Goal: Communication & Community: Share content

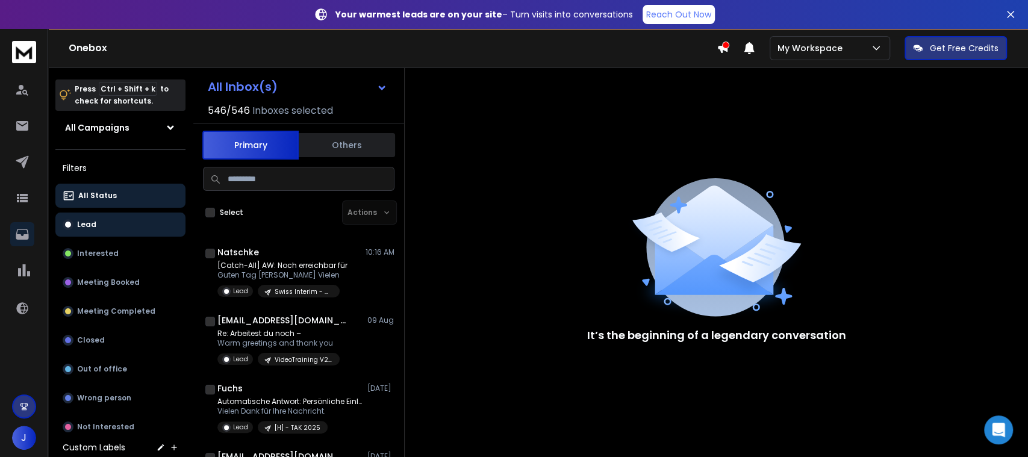
click at [127, 220] on button "Lead" at bounding box center [120, 225] width 130 height 24
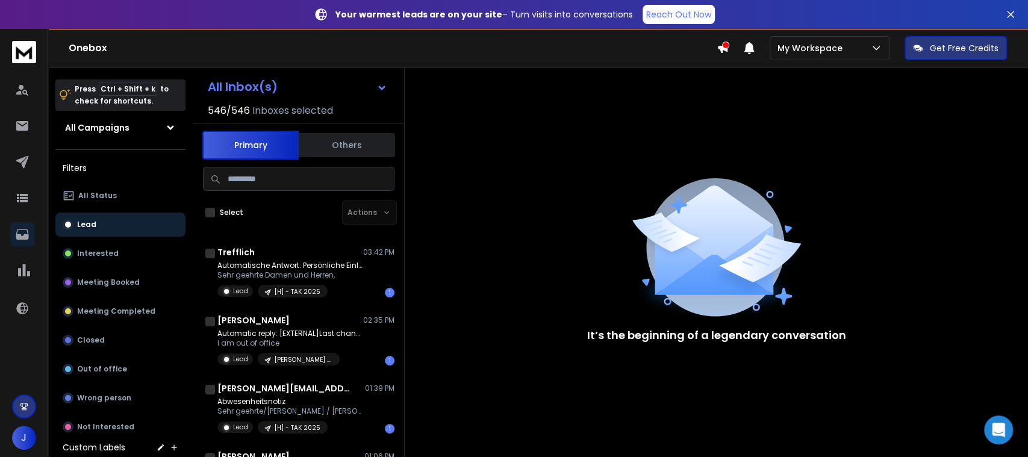
click at [135, 193] on button "All Status" at bounding box center [120, 196] width 130 height 24
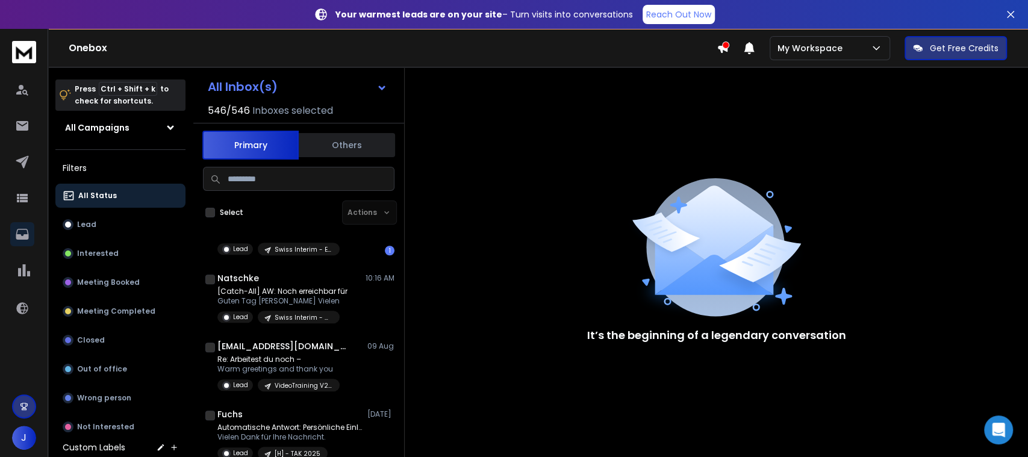
scroll to position [642, 0]
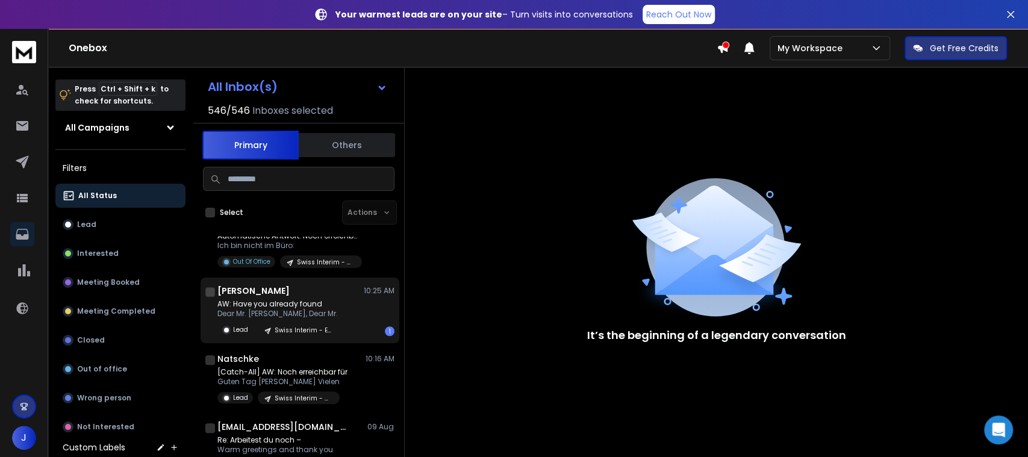
click at [331, 335] on div "Swiss Interim - English" at bounding box center [299, 329] width 82 height 13
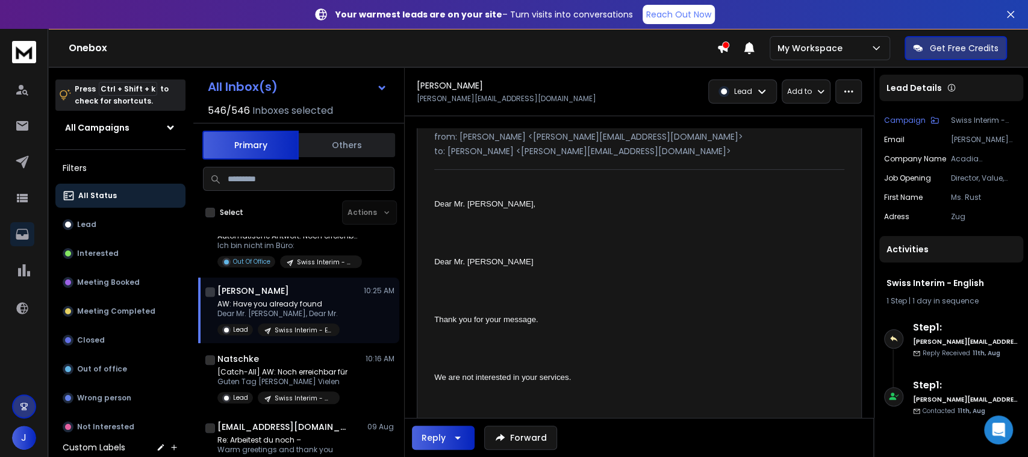
scroll to position [160, 0]
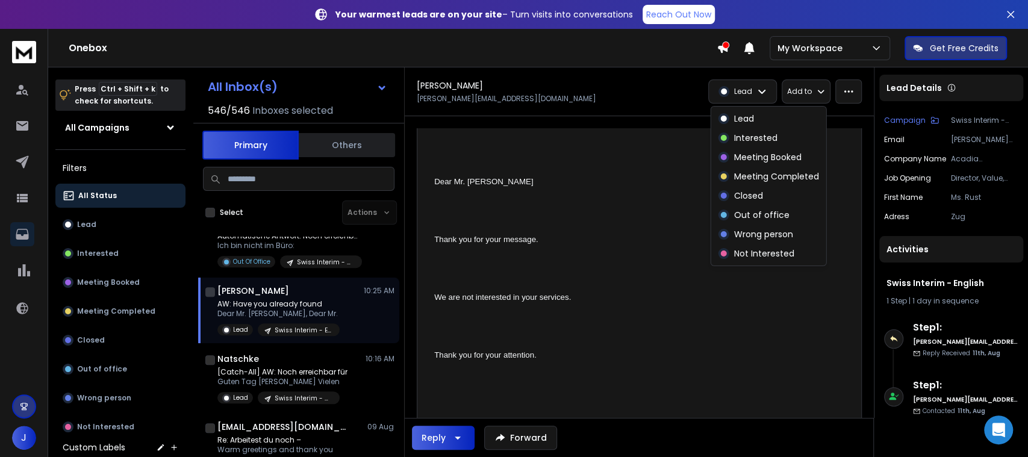
click at [715, 95] on div "Lead" at bounding box center [742, 91] width 67 height 23
click at [760, 258] on p "Not Interested" at bounding box center [764, 253] width 60 height 12
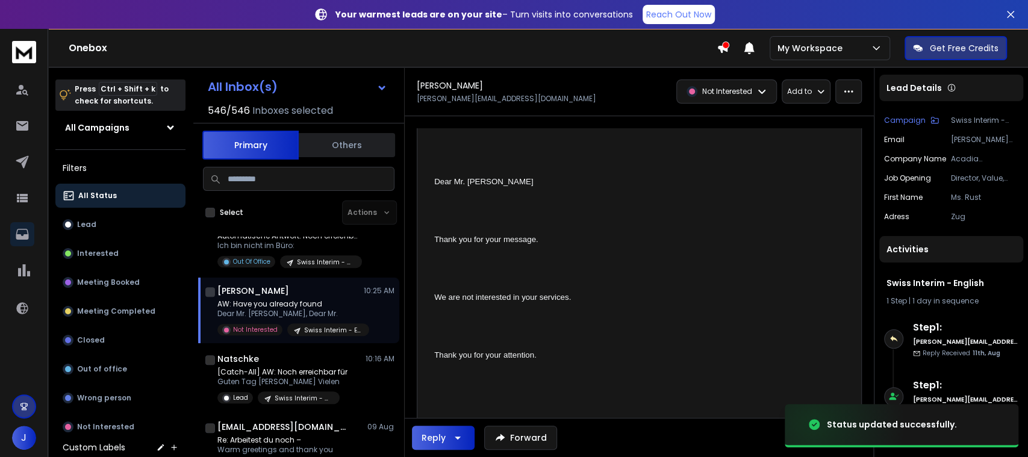
scroll to position [0, 0]
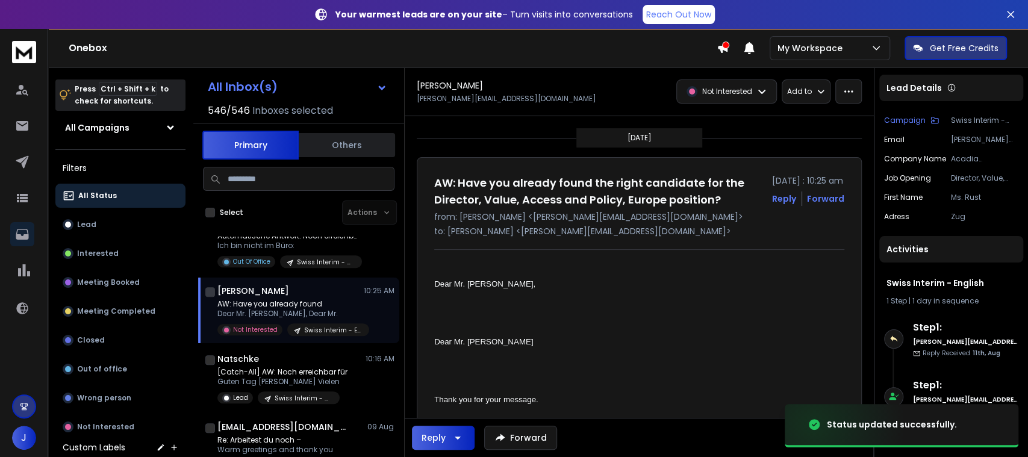
click at [828, 196] on div "Forward" at bounding box center [825, 199] width 37 height 12
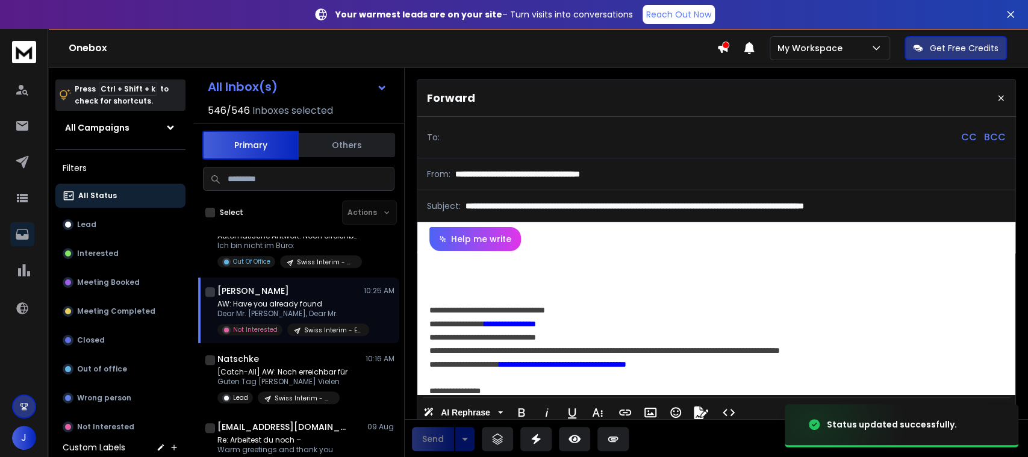
click at [496, 138] on input at bounding box center [486, 137] width 84 height 22
type input "**********"
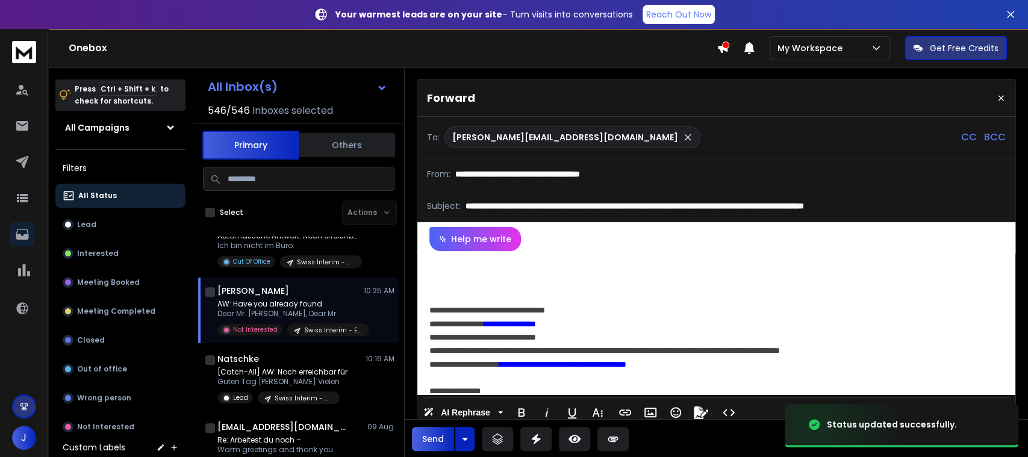
click at [423, 432] on button "Send" at bounding box center [433, 439] width 42 height 24
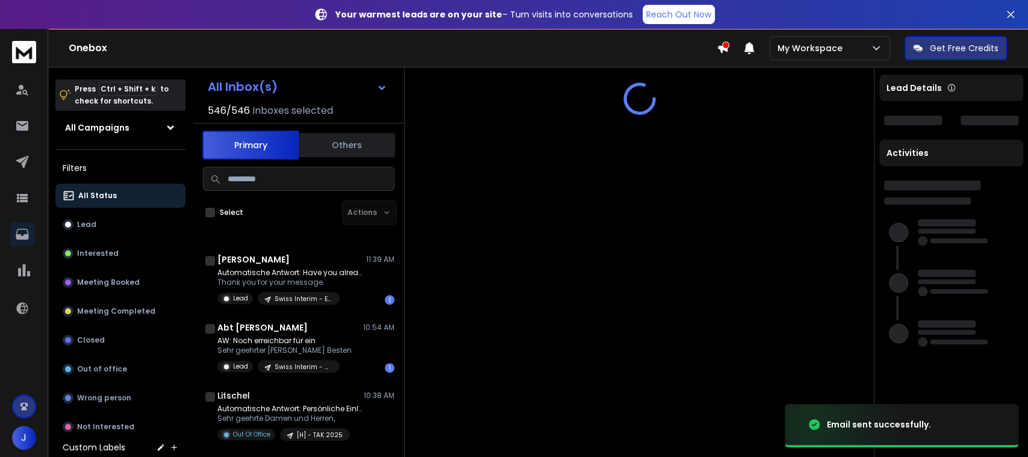
scroll to position [482, 0]
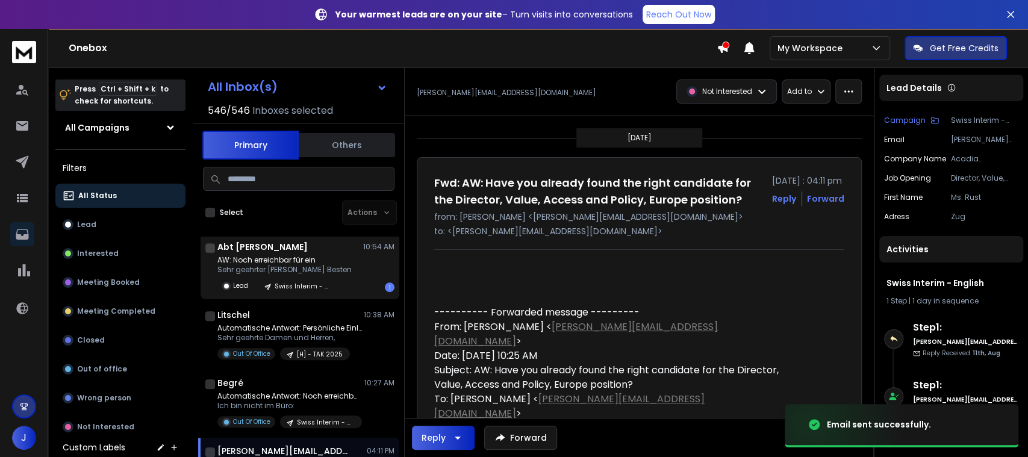
click at [391, 291] on div "Abt [PERSON_NAME] 10:54 AM AW: Noch erreichbar für ein Sehr geehrter [PERSON_NA…" at bounding box center [299, 267] width 199 height 66
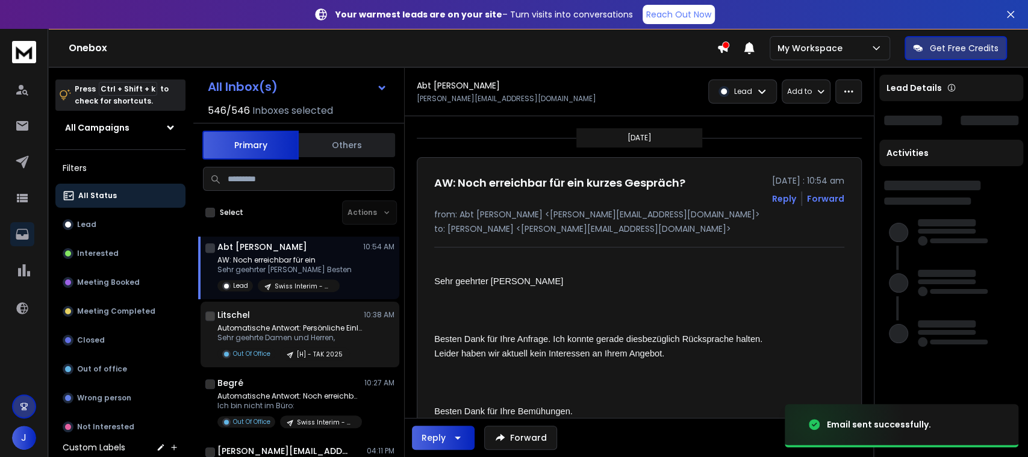
scroll to position [401, 0]
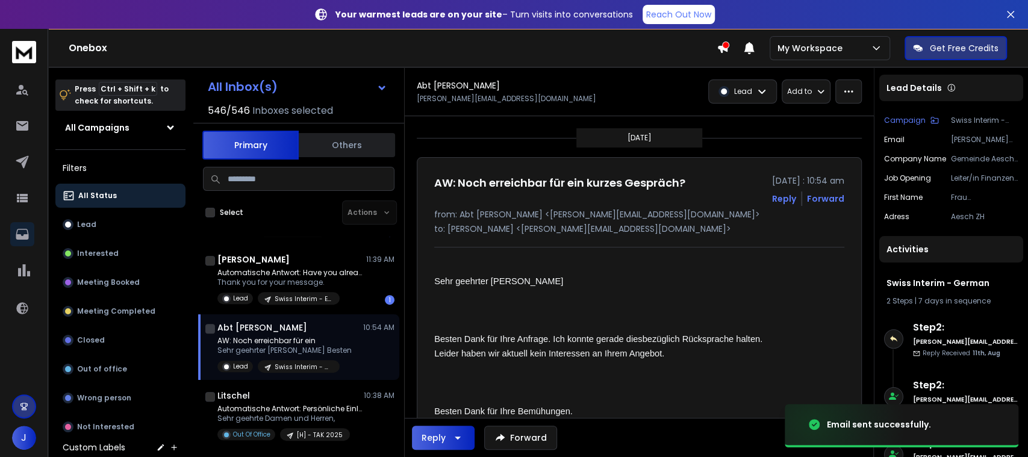
click at [459, 338] on span "Besten Dank für Ihre Anfrage. Ich konnte gerade diesbezüglich Rücksprache halte…" at bounding box center [599, 346] width 331 height 24
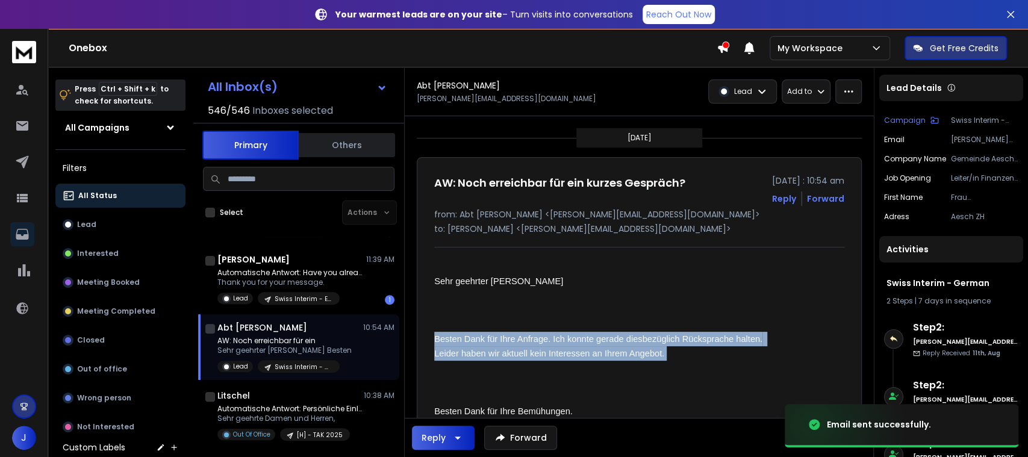
click at [459, 338] on span "Besten Dank für Ihre Anfrage. Ich konnte gerade diesbezüglich Rücksprache halte…" at bounding box center [599, 346] width 331 height 24
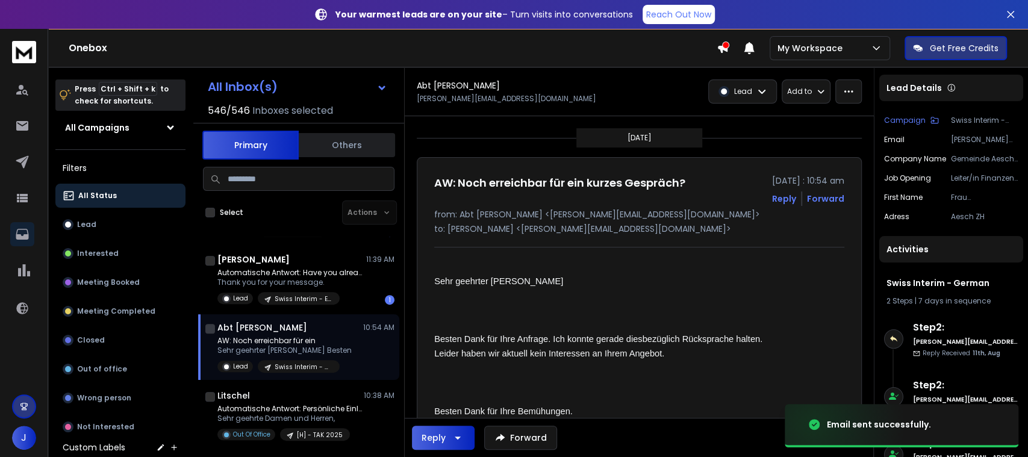
click at [459, 338] on span "Besten Dank für Ihre Anfrage. Ich konnte gerade diesbezüglich Rücksprache halte…" at bounding box center [599, 346] width 331 height 24
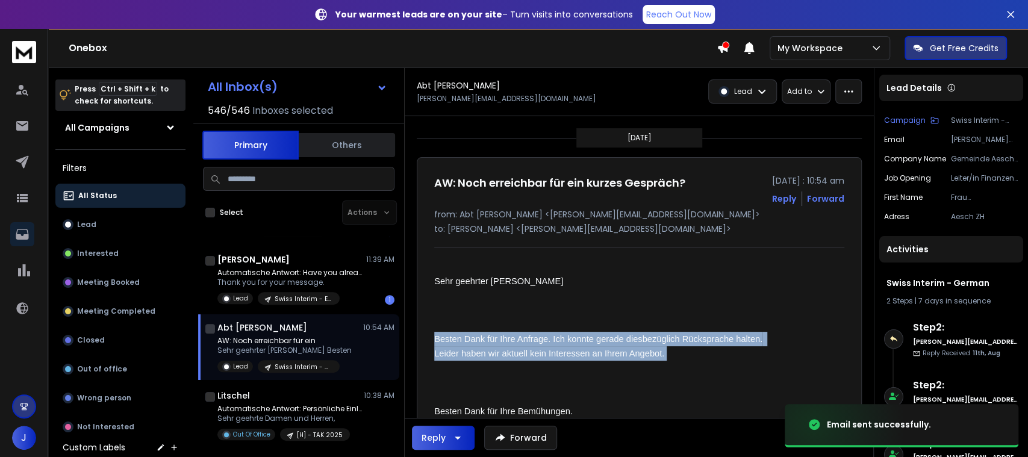
click at [459, 338] on span "Besten Dank für Ihre Anfrage. Ich konnte gerade diesbezüglich Rücksprache halte…" at bounding box center [599, 346] width 331 height 24
copy span "Besten Dank für Ihre Anfrage. Ich konnte gerade diesbezüglich Rücksprache halte…"
click at [730, 101] on div "Lead" at bounding box center [742, 91] width 67 height 23
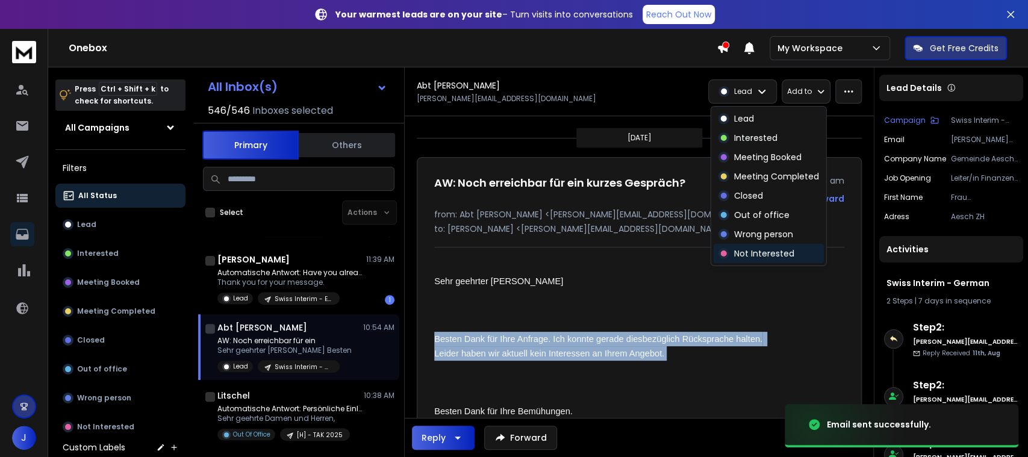
click at [783, 247] on p "Not Interested" at bounding box center [764, 253] width 60 height 12
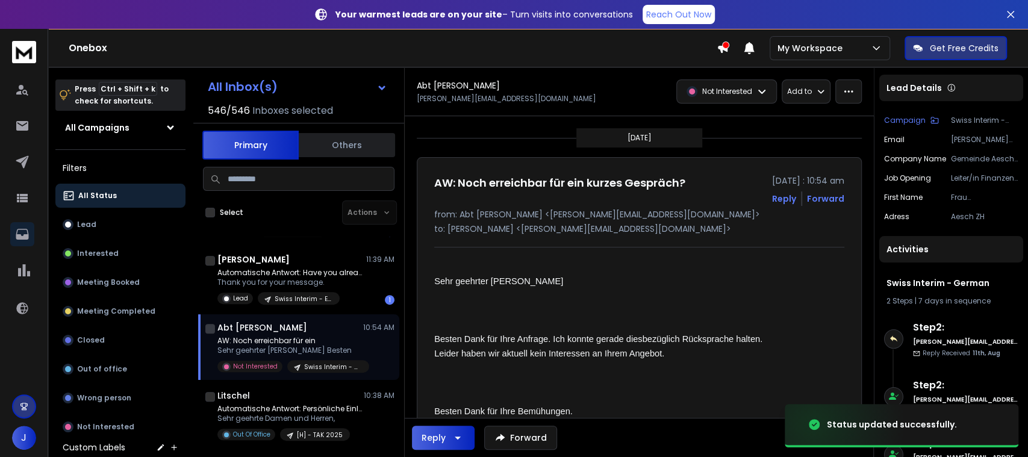
click at [825, 199] on div "Forward" at bounding box center [825, 199] width 37 height 12
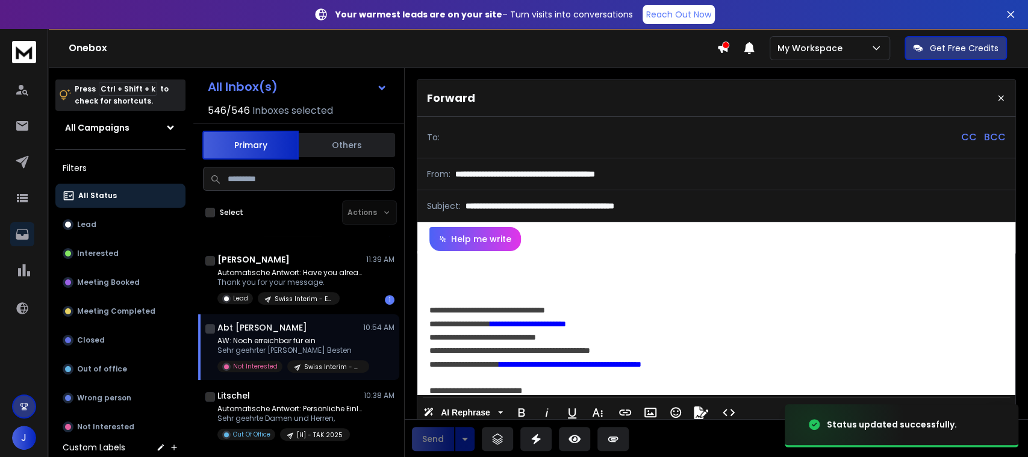
click at [484, 129] on input at bounding box center [486, 137] width 84 height 22
type input "**********"
click at [427, 434] on button "Send" at bounding box center [433, 439] width 42 height 24
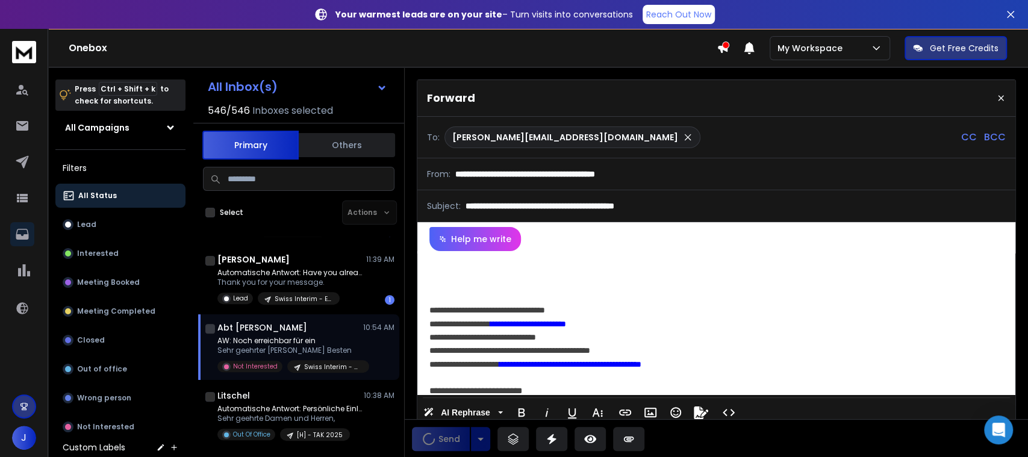
scroll to position [321, 0]
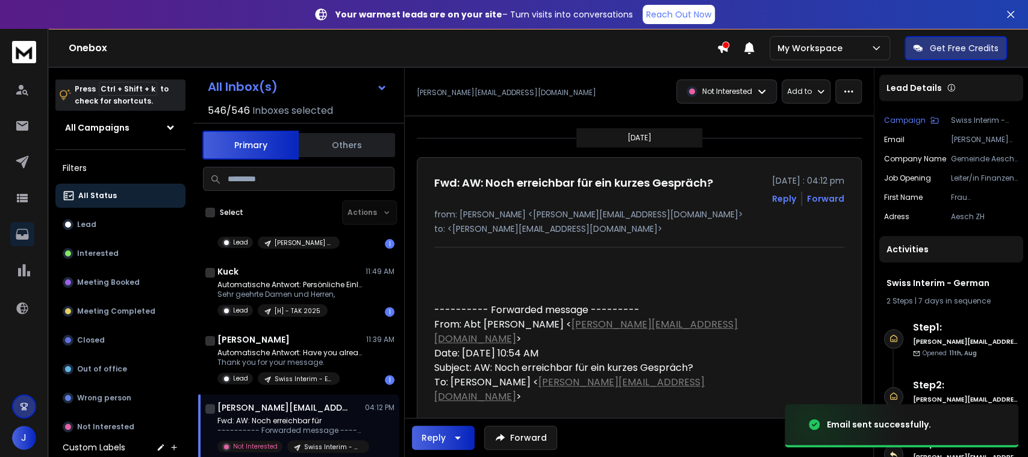
click at [349, 374] on div "Lead Swiss Interim - English" at bounding box center [289, 378] width 144 height 13
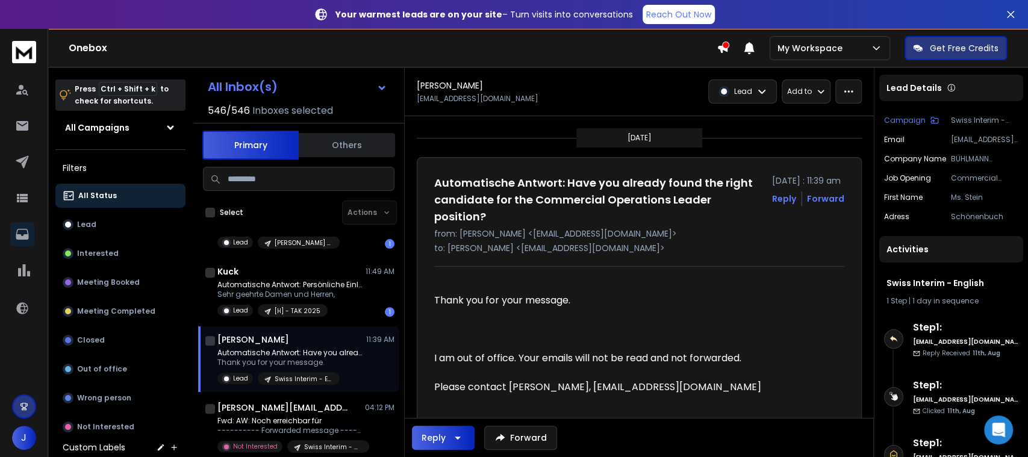
click at [530, 359] on span "I am out of office. Your emails will not be read and not forwarded." at bounding box center [587, 358] width 307 height 14
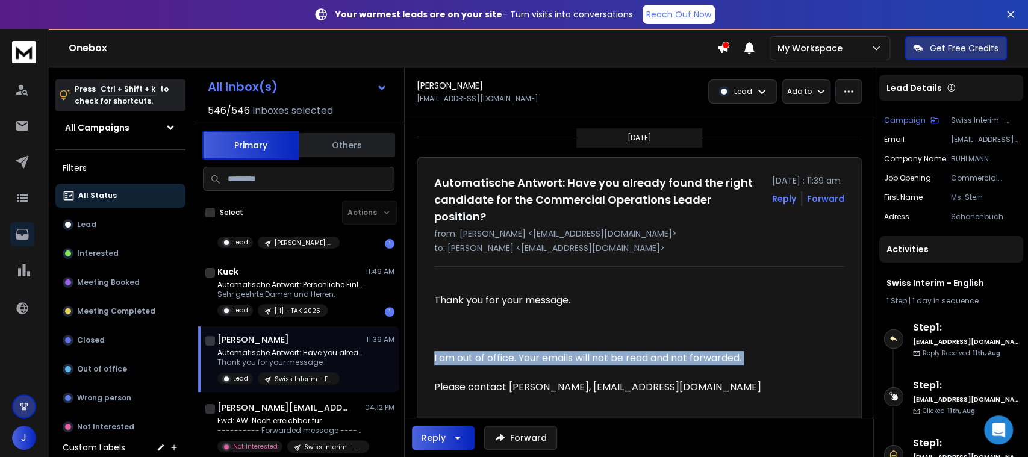
click at [530, 359] on span "I am out of office. Your emails will not be read and not forwarded." at bounding box center [587, 358] width 307 height 14
click at [753, 93] on div "Lead" at bounding box center [742, 91] width 67 height 23
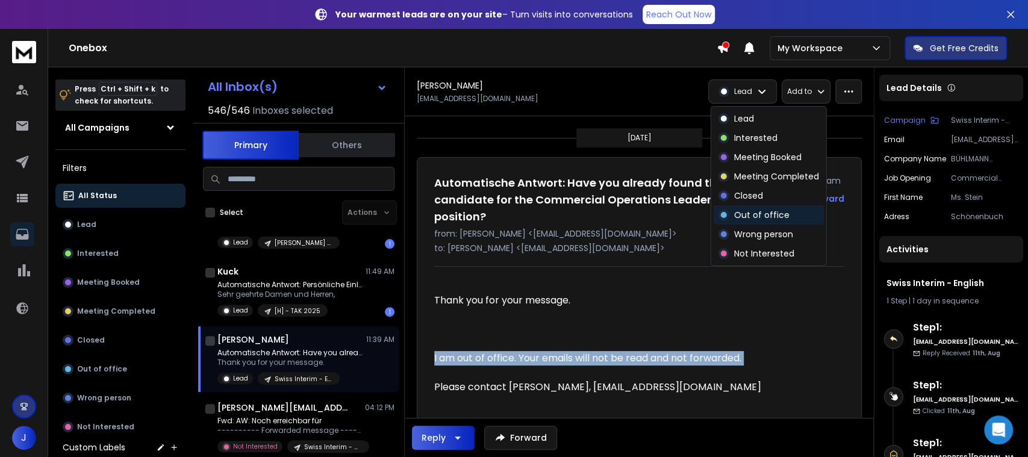
click at [753, 213] on p "Out of office" at bounding box center [761, 215] width 55 height 12
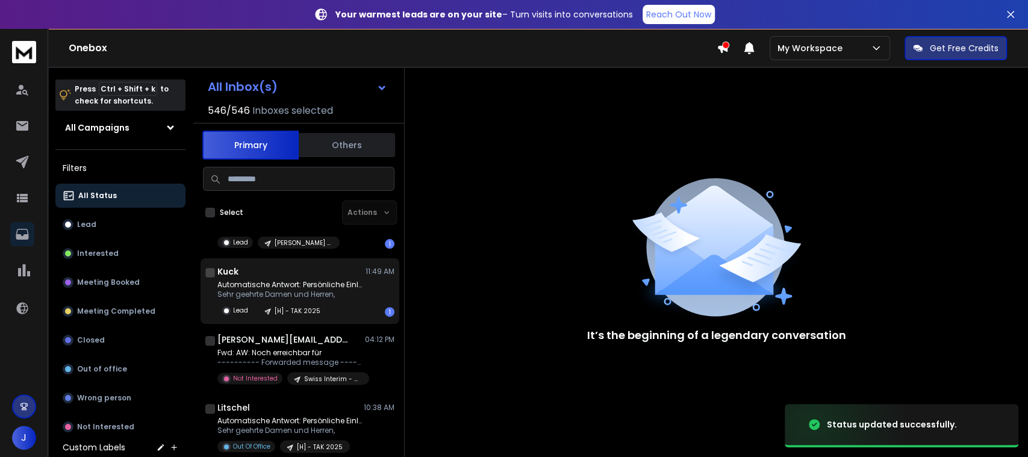
click at [355, 304] on div "Lead [H] - TAK 2025" at bounding box center [289, 310] width 144 height 13
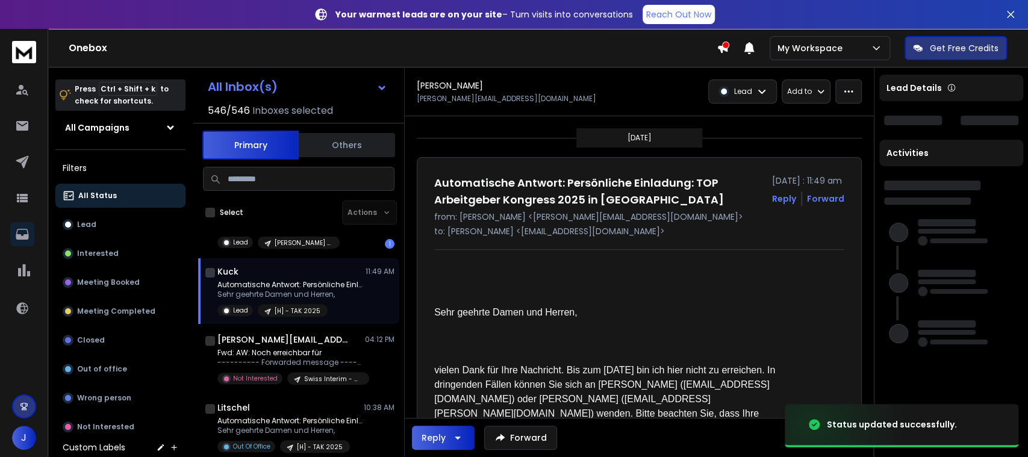
scroll to position [241, 0]
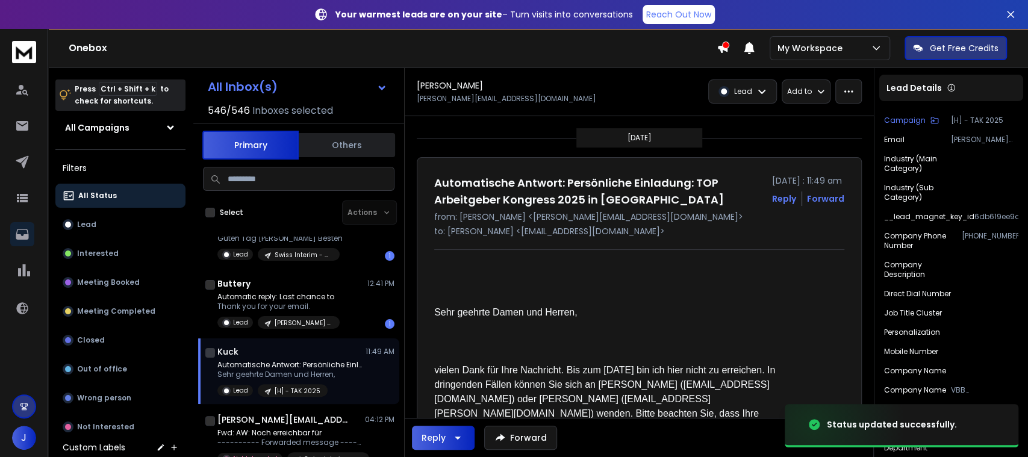
click at [503, 371] on span "vielen Dank für Ihre Nachricht. Bis zum [DATE] bin ich hier nicht zu erreichen.…" at bounding box center [606, 399] width 344 height 68
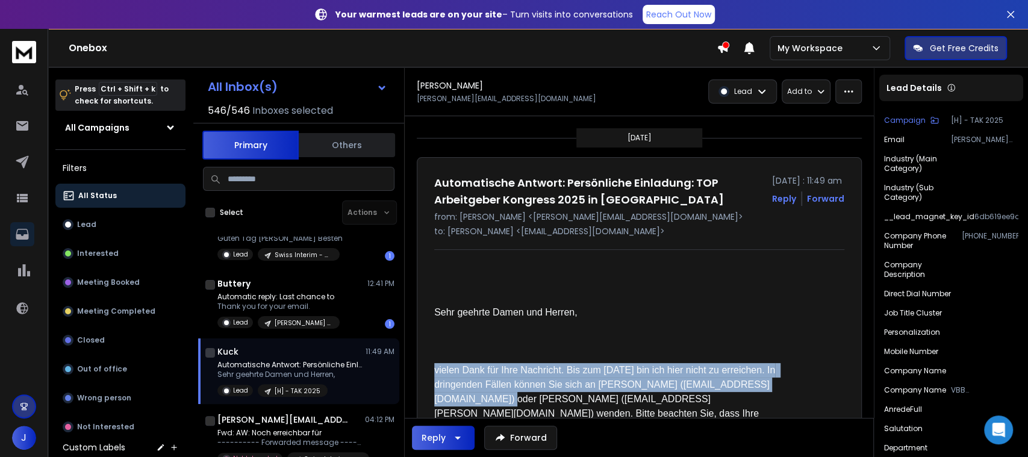
click at [503, 371] on span "vielen Dank für Ihre Nachricht. Bis zum [DATE] bin ich hier nicht zu erreichen.…" at bounding box center [606, 399] width 344 height 68
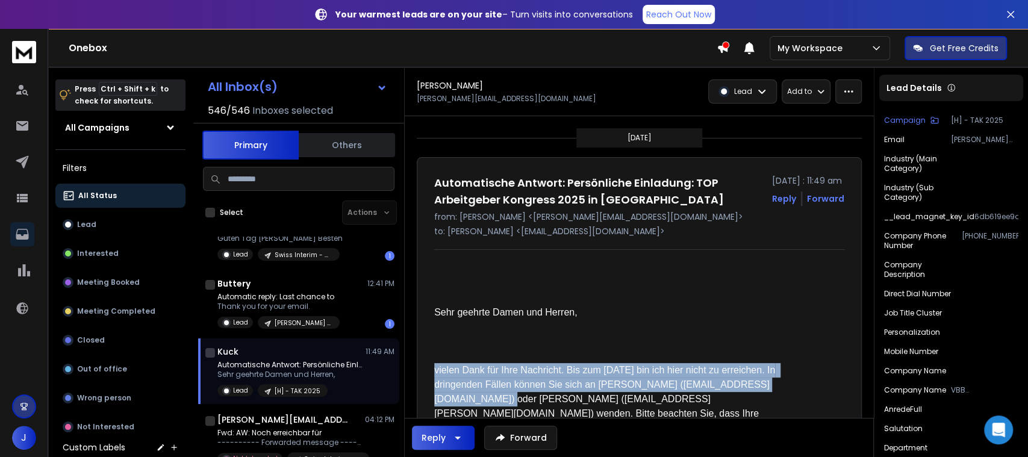
click at [503, 371] on span "vielen Dank für Ihre Nachricht. Bis zum [DATE] bin ich hier nicht zu erreichen.…" at bounding box center [606, 399] width 344 height 68
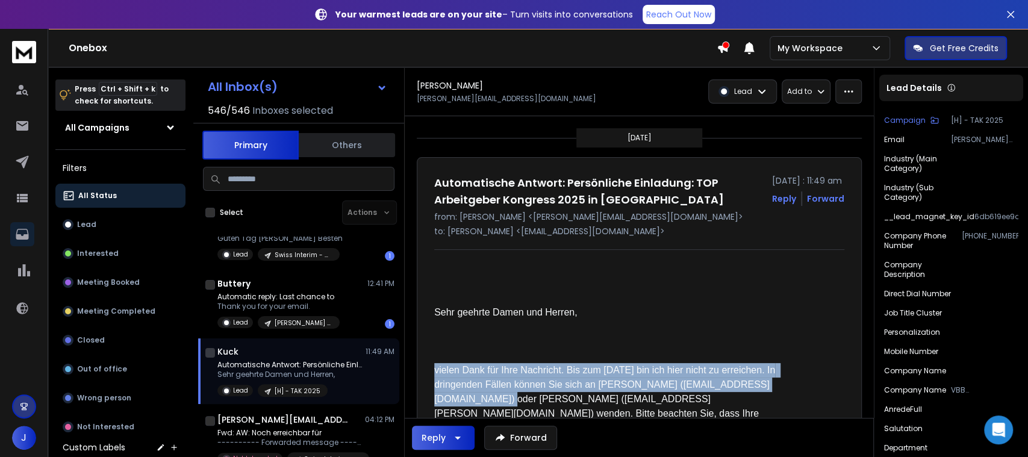
click at [492, 373] on span "vielen Dank für Ihre Nachricht. Bis zum [DATE] bin ich hier nicht zu erreichen.…" at bounding box center [606, 399] width 344 height 68
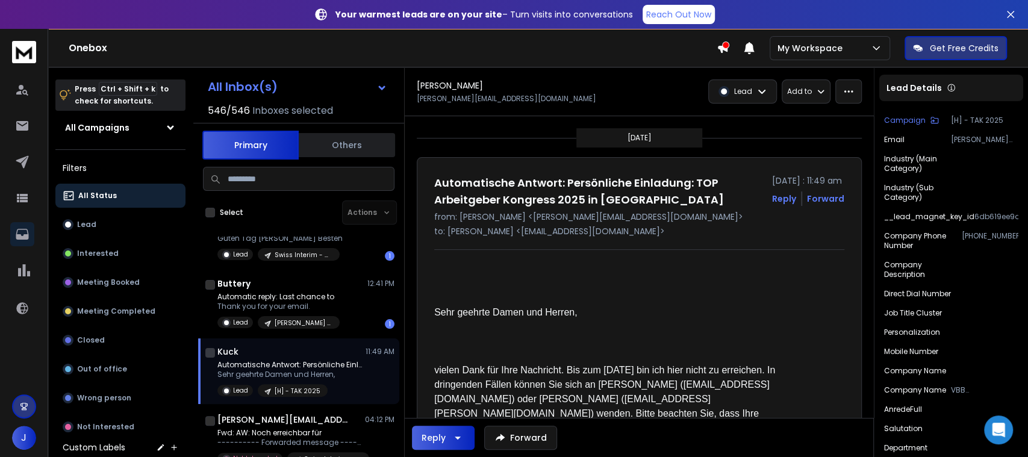
click at [725, 96] on div at bounding box center [723, 91] width 11 height 11
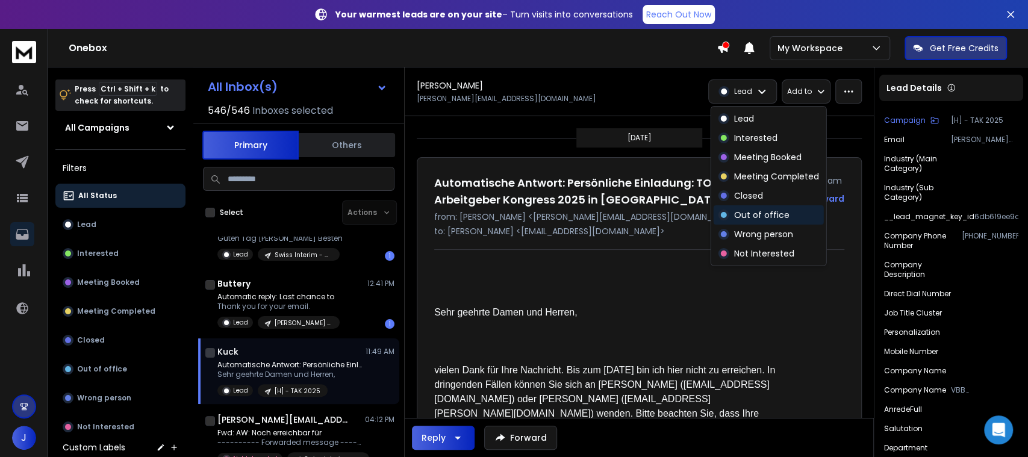
click at [719, 213] on span at bounding box center [723, 215] width 11 height 11
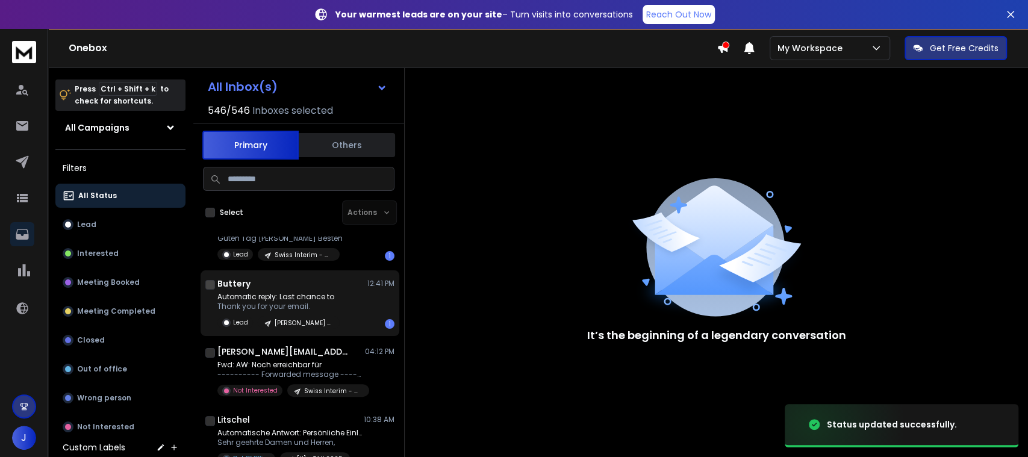
click at [308, 318] on p "[PERSON_NAME] 3.1.1" at bounding box center [304, 322] width 58 height 9
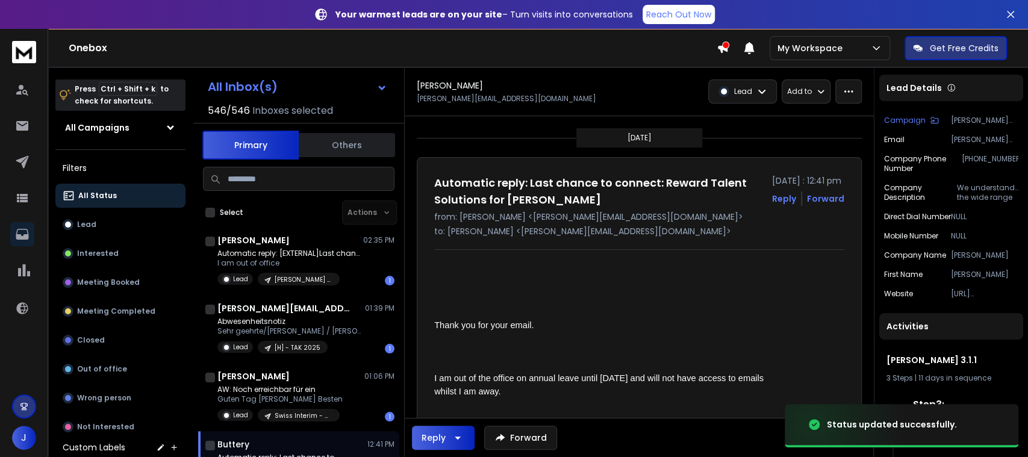
scroll to position [160, 0]
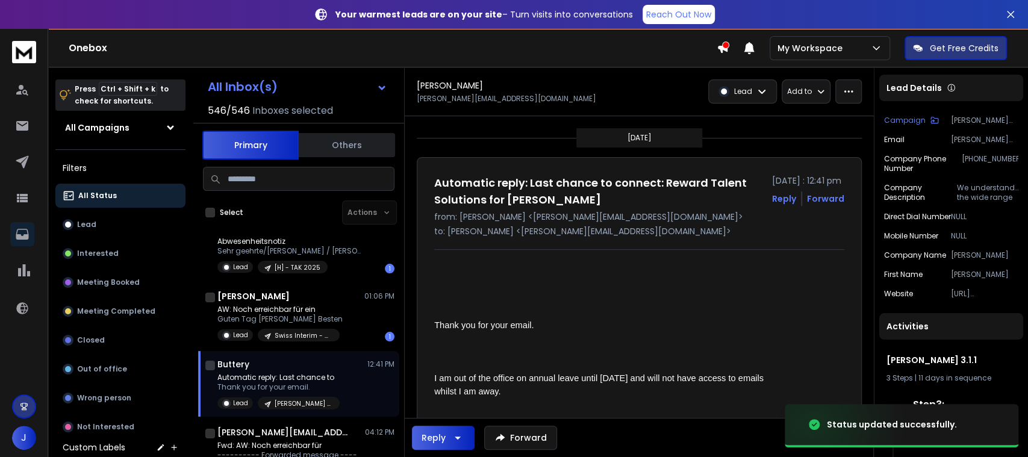
click at [492, 382] on span "I am out of the office on annual leave until [DATE] and will not have access to…" at bounding box center [600, 384] width 332 height 23
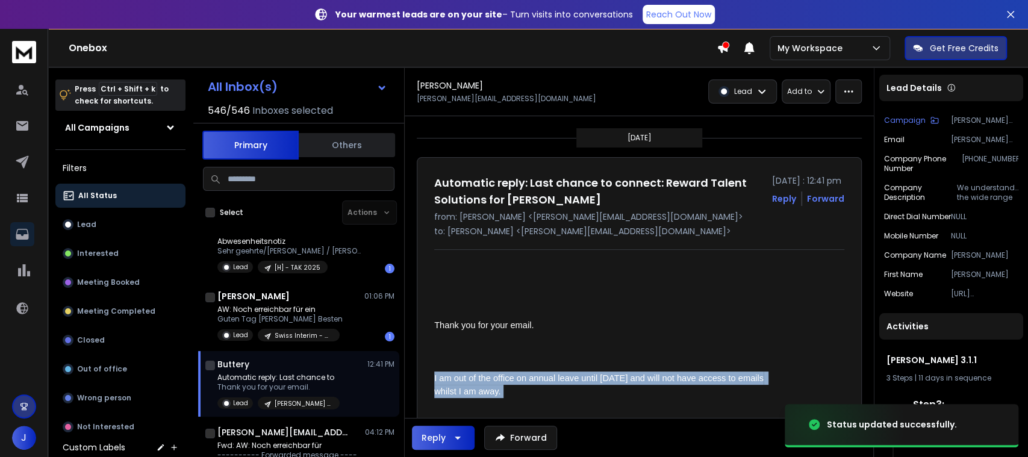
click at [492, 382] on span "I am out of the office on annual leave until [DATE] and will not have access to…" at bounding box center [600, 384] width 332 height 23
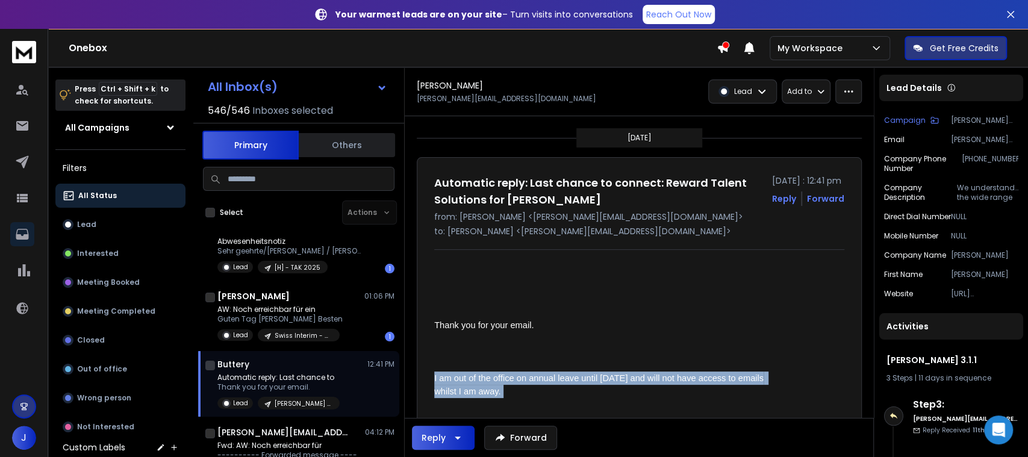
click at [713, 92] on div "Lead" at bounding box center [742, 91] width 67 height 23
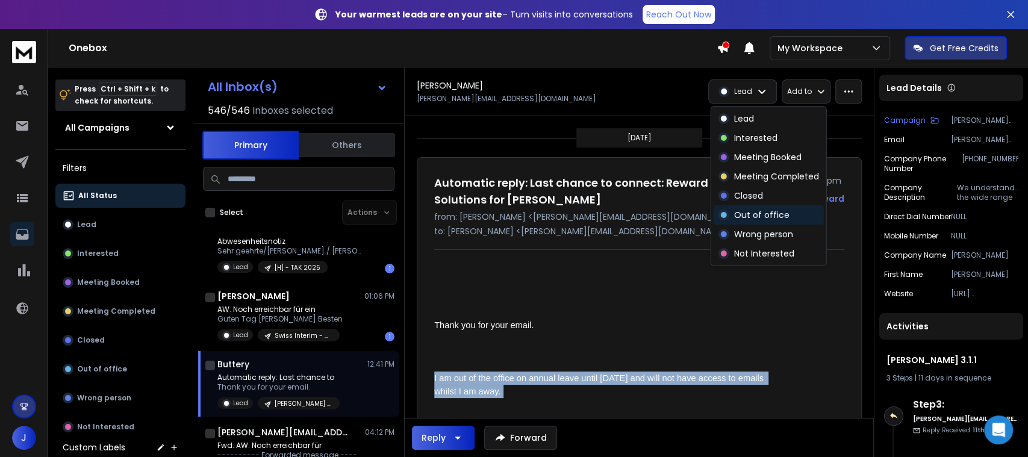
click at [751, 212] on p "Out of office" at bounding box center [761, 215] width 55 height 12
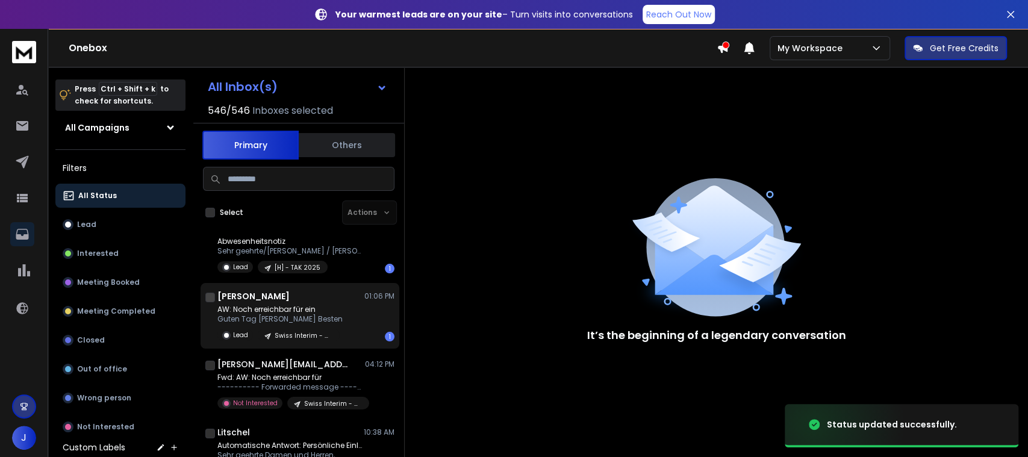
click at [385, 323] on div "AW: Noch erreichbar für ein Guten Tag [PERSON_NAME] Besten Lead Swiss Interim -…" at bounding box center [305, 323] width 177 height 37
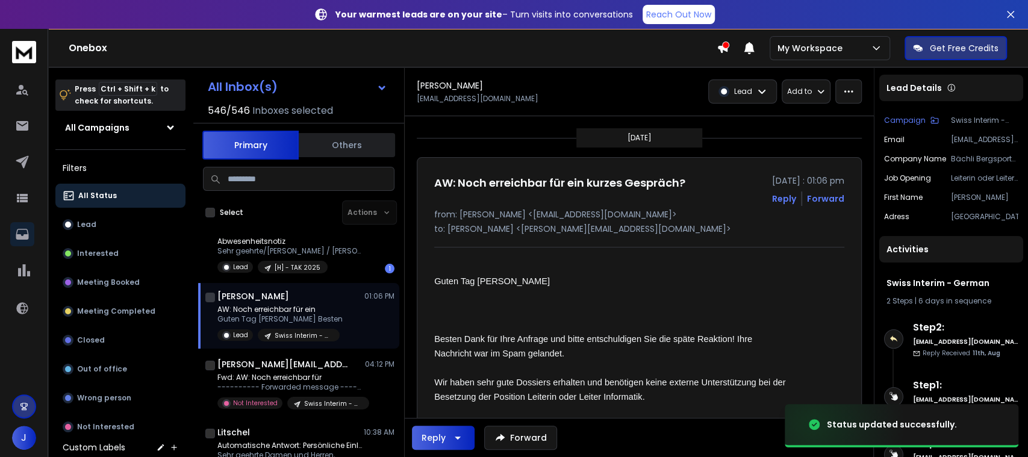
click at [497, 344] on span "Besten Dank für Ihre Anfrage und bitte entschuldigen Sie die späte Reaktion! Ih…" at bounding box center [594, 346] width 320 height 24
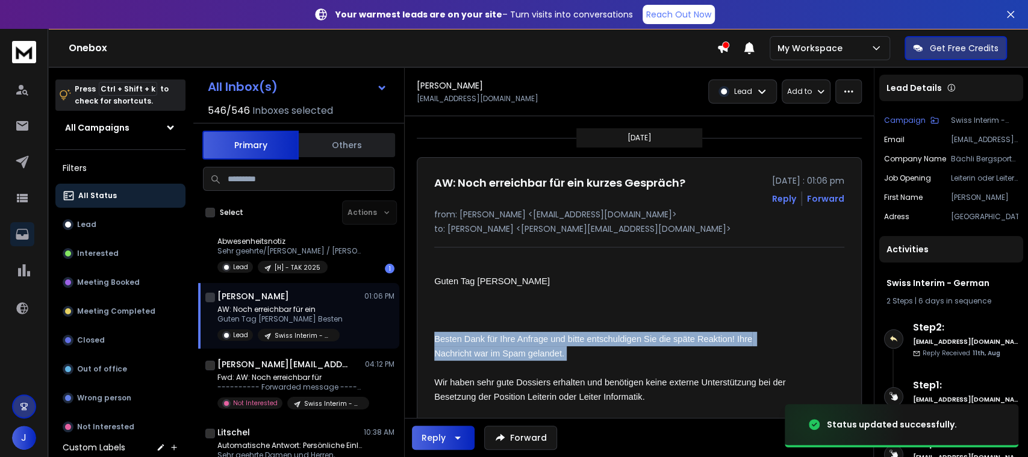
click at [497, 344] on span "Besten Dank für Ihre Anfrage und bitte entschuldigen Sie die späte Reaktion! Ih…" at bounding box center [594, 346] width 320 height 24
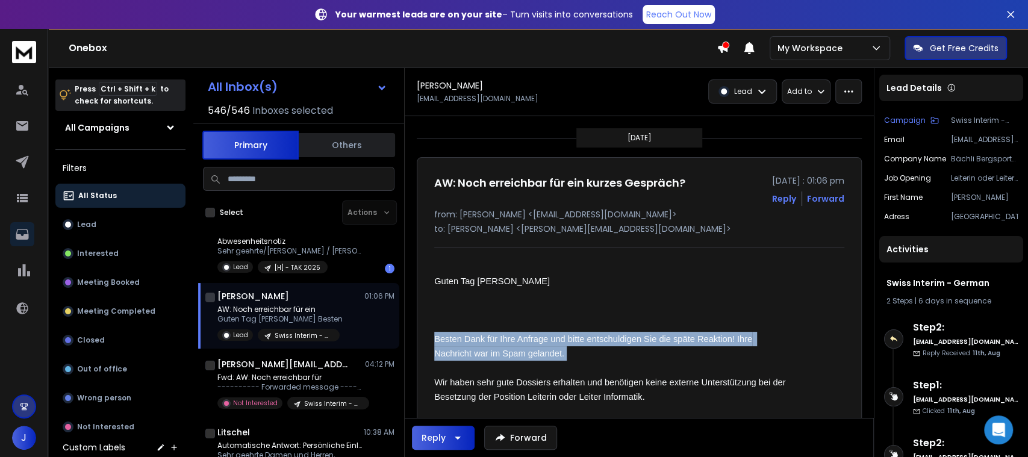
scroll to position [80, 0]
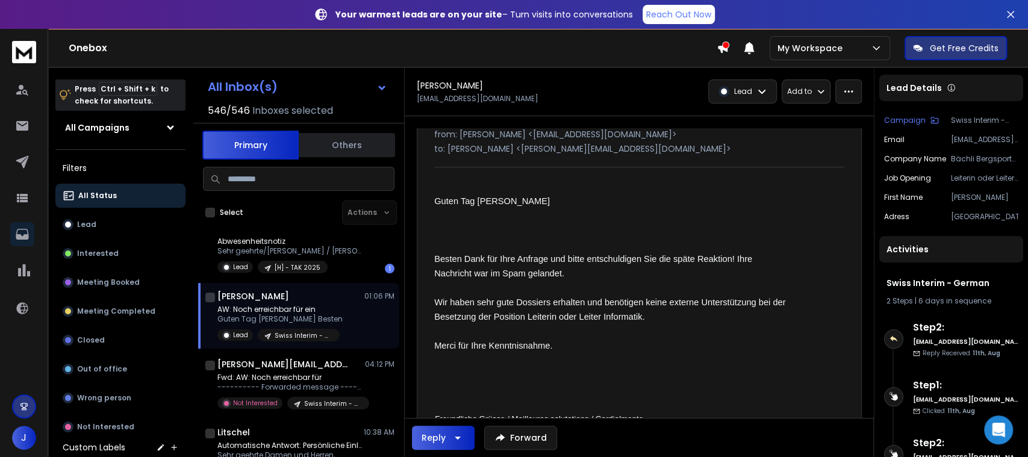
click at [527, 313] on span "Wir haben sehr gute Dossiers erhalten und benötigen keine externe Unterstützung…" at bounding box center [610, 309] width 353 height 24
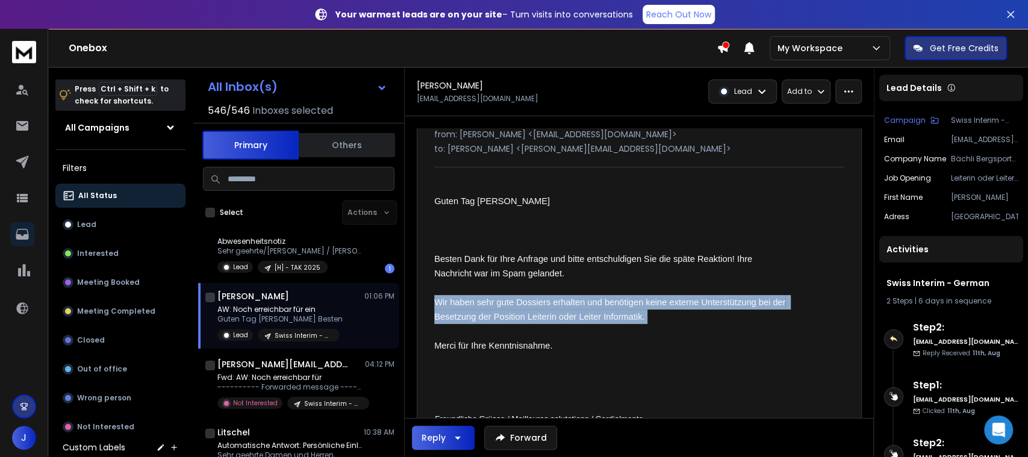
click at [527, 313] on span "Wir haben sehr gute Dossiers erhalten und benötigen keine externe Unterstützung…" at bounding box center [610, 309] width 353 height 24
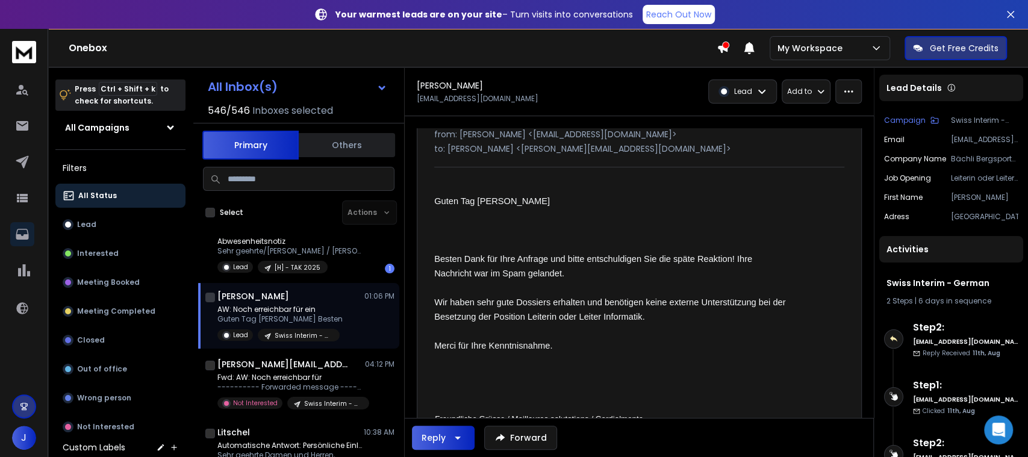
click at [718, 96] on div "Lead" at bounding box center [742, 91] width 67 height 23
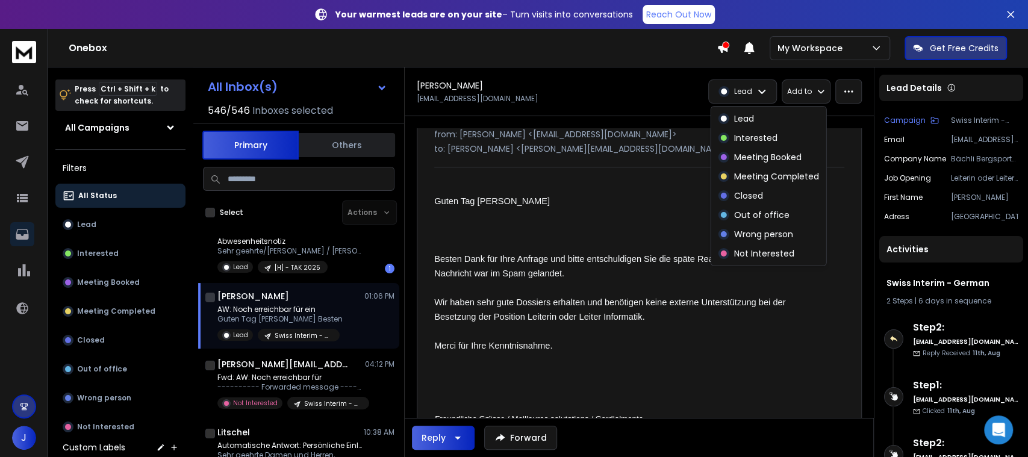
click at [582, 256] on span "Besten Dank für Ihre Anfrage und bitte entschuldigen Sie die späte Reaktion! Ih…" at bounding box center [594, 266] width 320 height 24
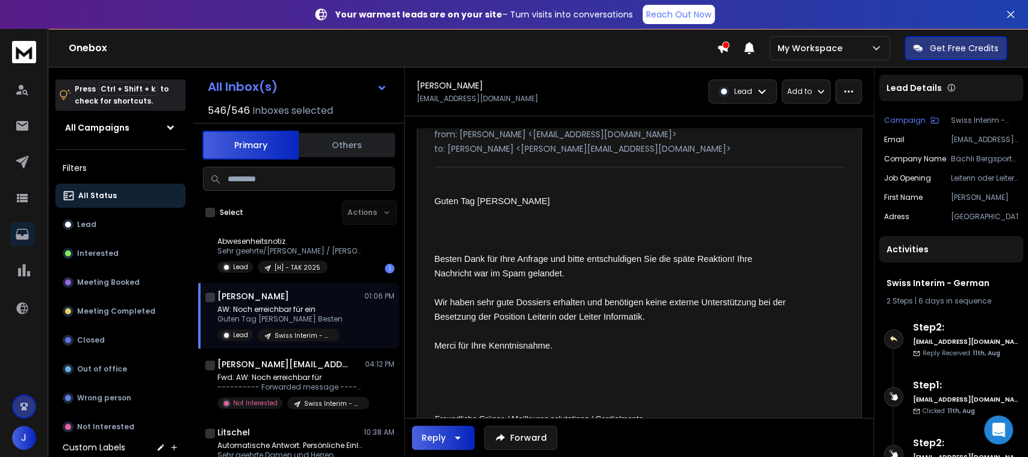
scroll to position [0, 0]
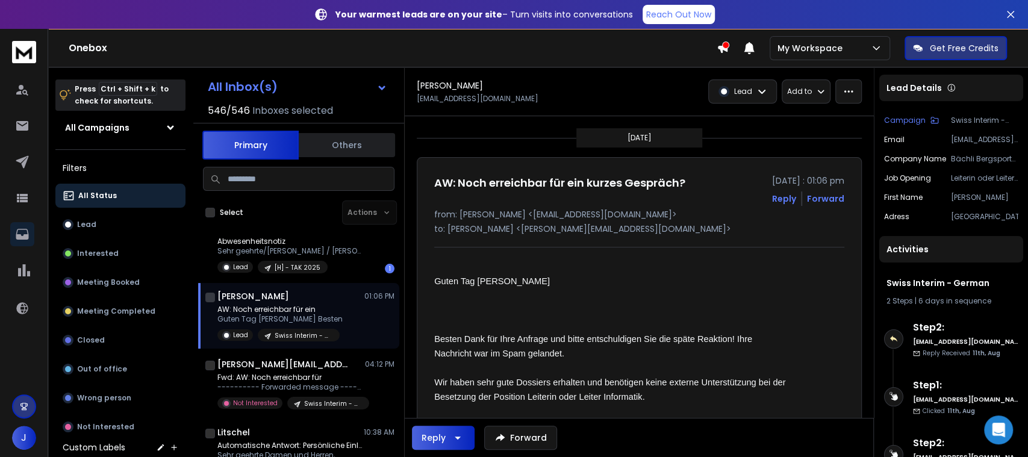
click at [819, 199] on div "Forward" at bounding box center [825, 199] width 37 height 12
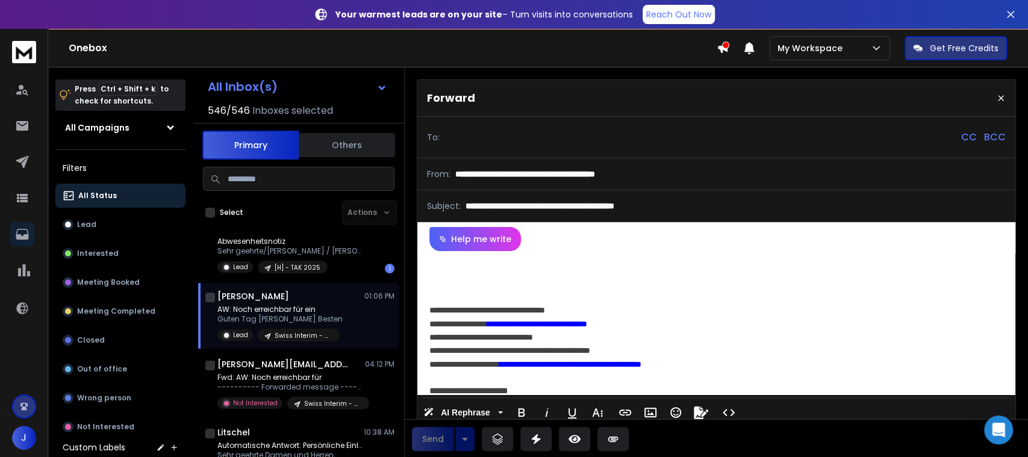
click at [483, 133] on input at bounding box center [486, 137] width 84 height 22
type input "**********"
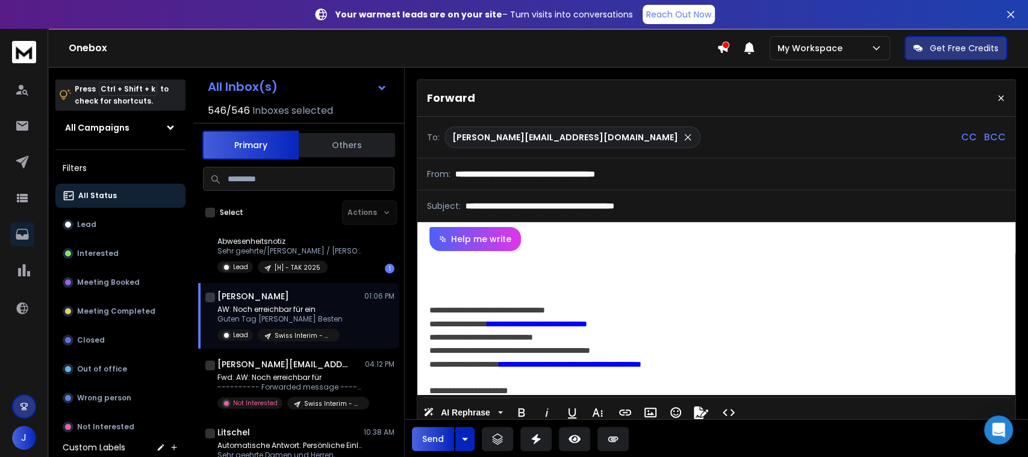
click at [432, 442] on button "Send" at bounding box center [433, 439] width 42 height 24
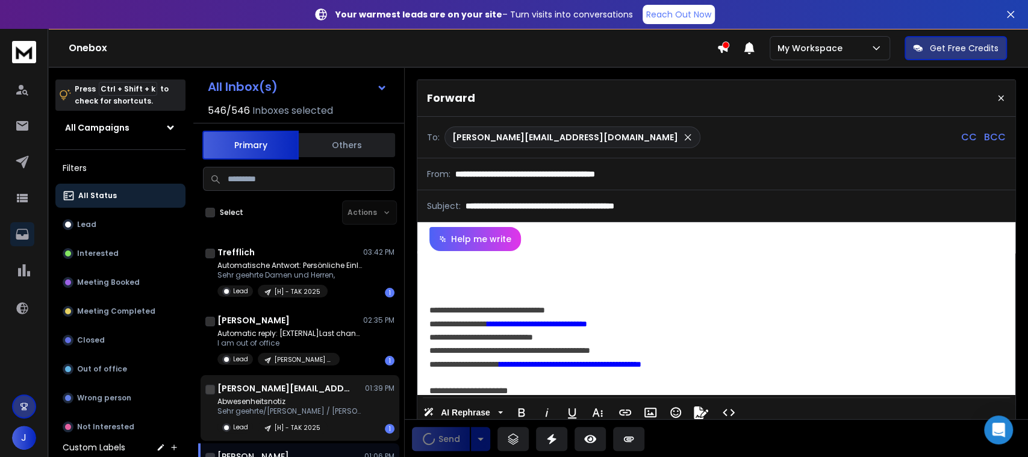
scroll to position [80, 0]
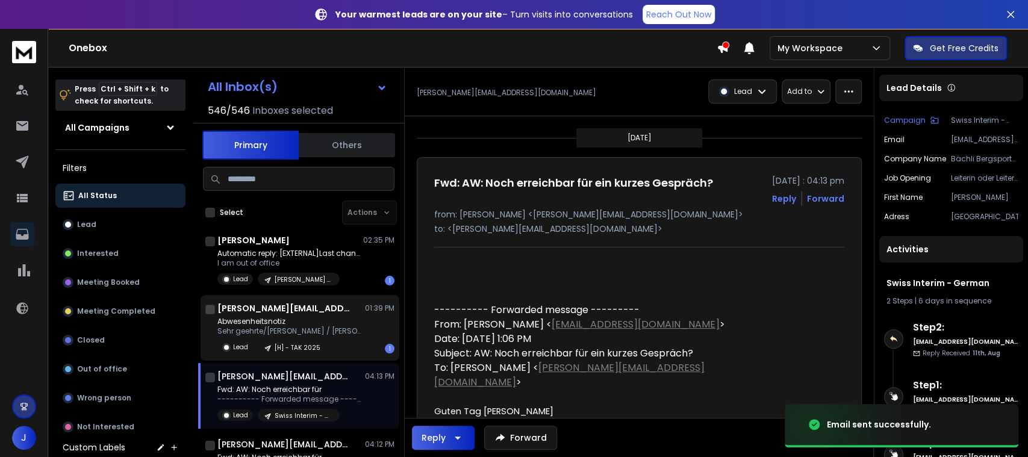
click at [338, 328] on div "Abwesenheitsnotiz Sehr geehrte/r [PERSON_NAME] / Kunde, Lead [H] - TAK 2025 1" at bounding box center [305, 335] width 177 height 37
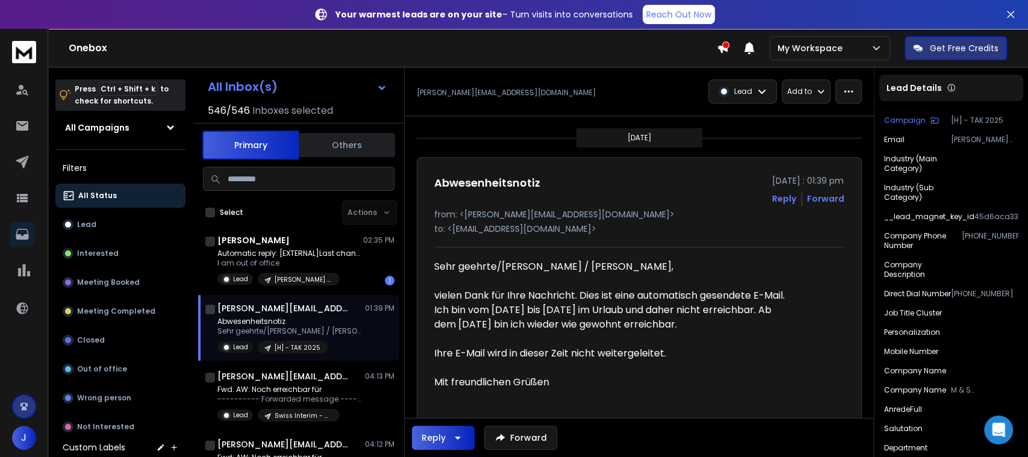
scroll to position [0, 0]
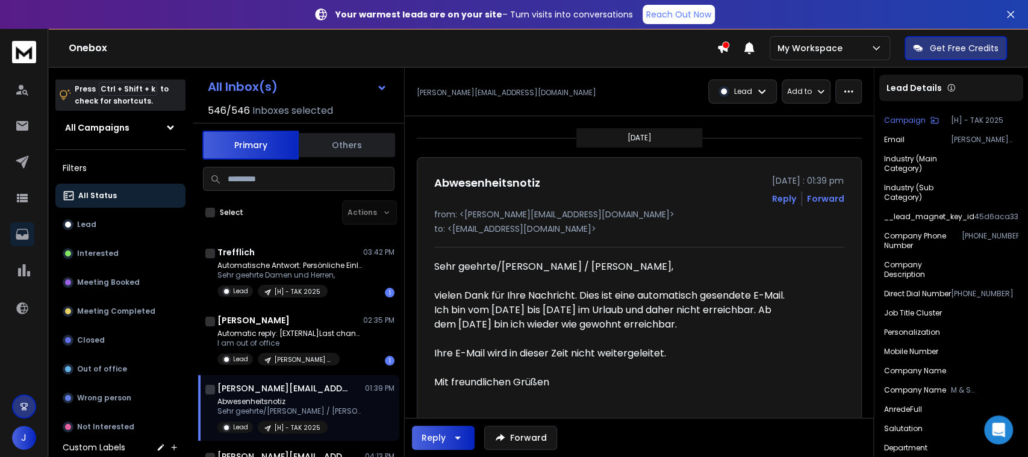
click at [588, 291] on div "Sehr geehrte/[PERSON_NAME] / Kunde, vielen Dank für Ihre Nachricht. Dies ist ei…" at bounding box center [614, 357] width 361 height 197
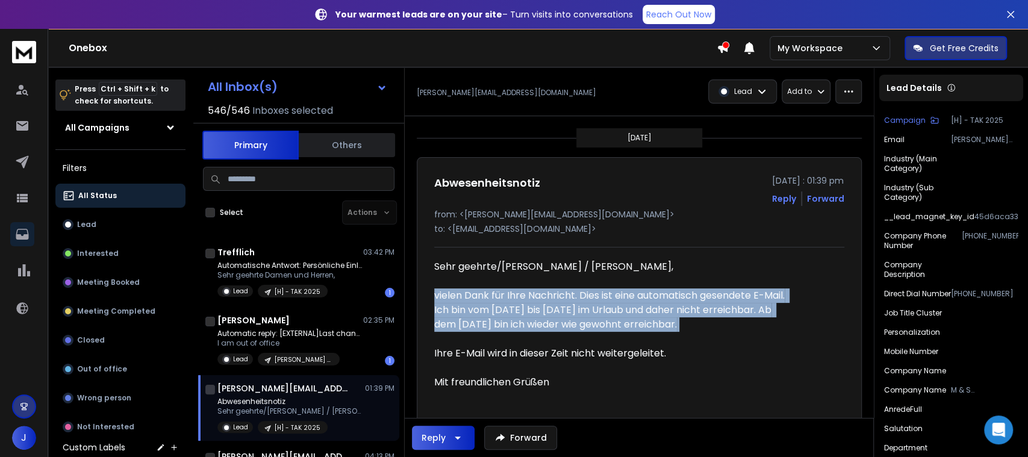
click at [588, 291] on div "Sehr geehrte/[PERSON_NAME] / Kunde, vielen Dank für Ihre Nachricht. Dies ist ei…" at bounding box center [614, 357] width 361 height 197
click at [747, 87] on p "Lead" at bounding box center [743, 92] width 18 height 10
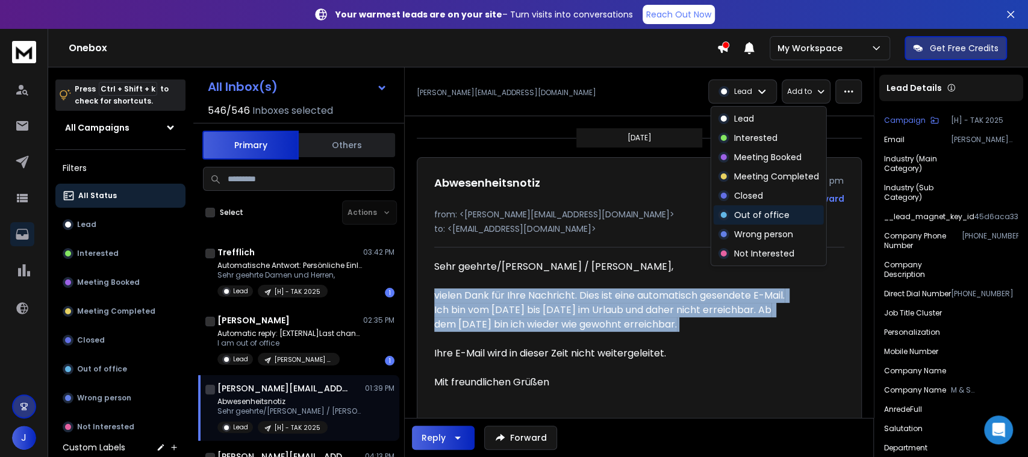
click at [746, 217] on p "Out of office" at bounding box center [761, 215] width 55 height 12
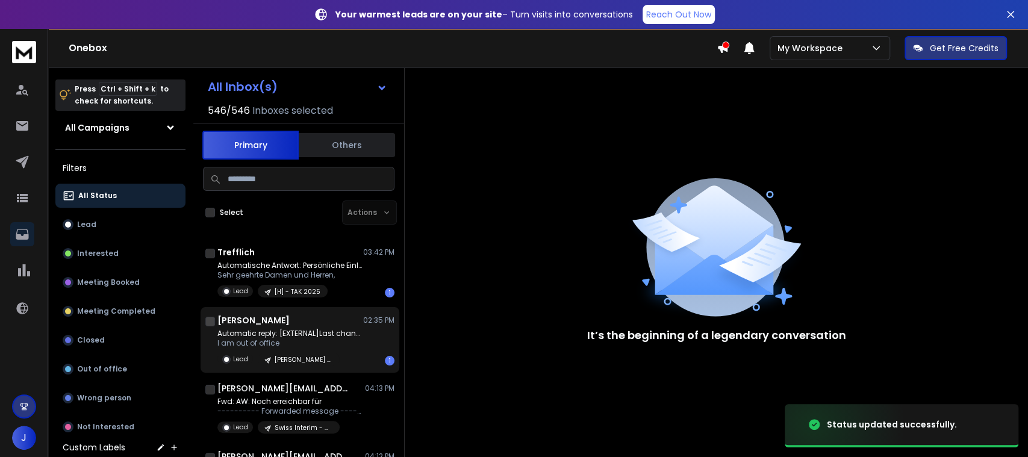
click at [356, 329] on p "Automatic reply: [EXTERNAL]Last chance to" at bounding box center [289, 334] width 144 height 10
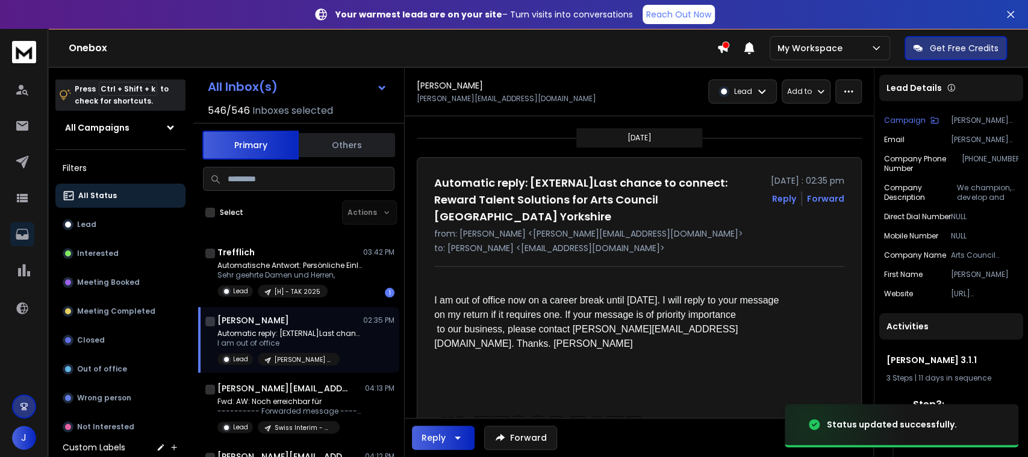
click at [533, 325] on span "I am out of office now on a career break until [DATE]. I will reply to your mes…" at bounding box center [607, 322] width 347 height 54
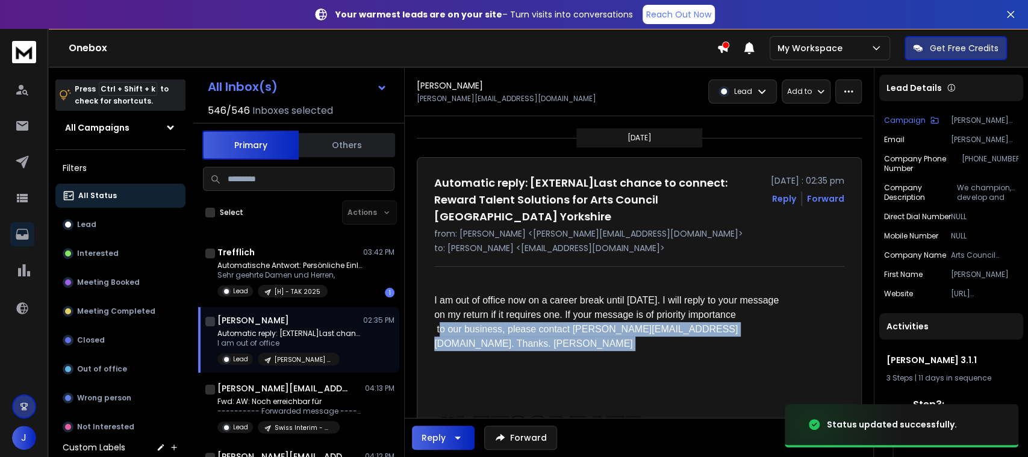
click at [533, 325] on span "I am out of office now on a career break until [DATE]. I will reply to your mes…" at bounding box center [607, 322] width 347 height 54
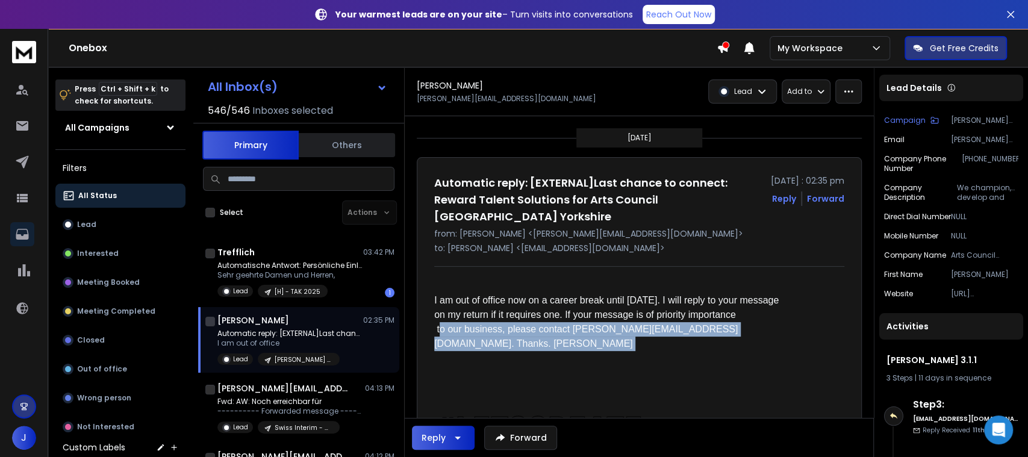
click at [717, 93] on div "Lead" at bounding box center [742, 91] width 67 height 23
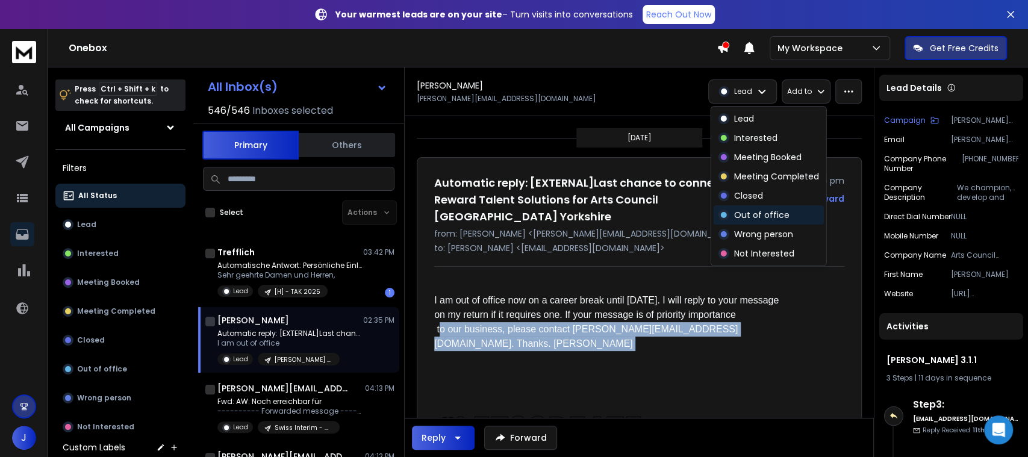
click at [745, 214] on p "Out of office" at bounding box center [761, 215] width 55 height 12
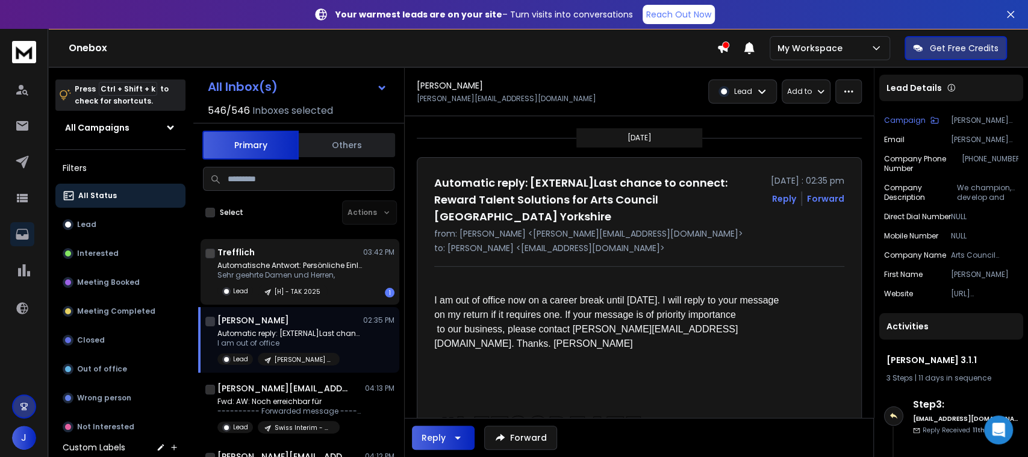
click at [336, 264] on p "Automatische Antwort: Persönliche Einladung: TOP" at bounding box center [289, 266] width 144 height 10
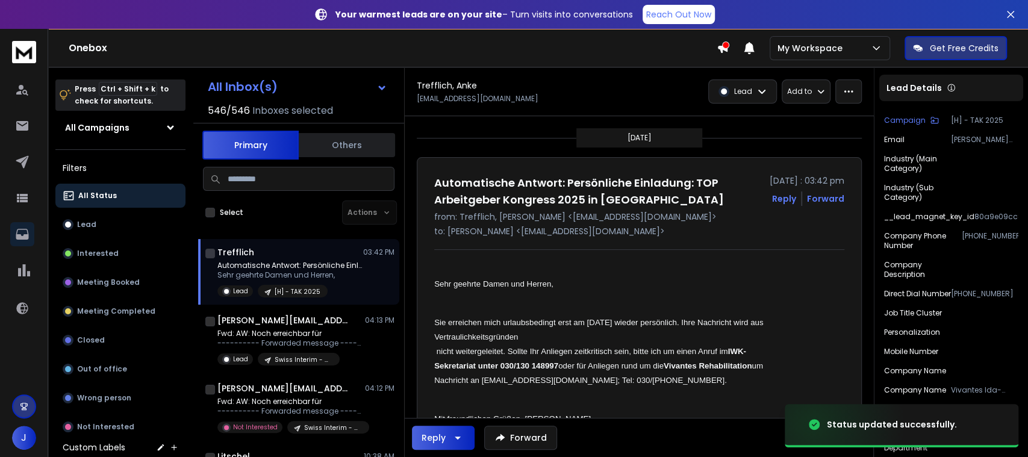
click at [450, 334] on span "Sie erreichen mich urlaubsbedingt erst am [DATE] wieder persönlich. Ihre Nachri…" at bounding box center [599, 351] width 331 height 67
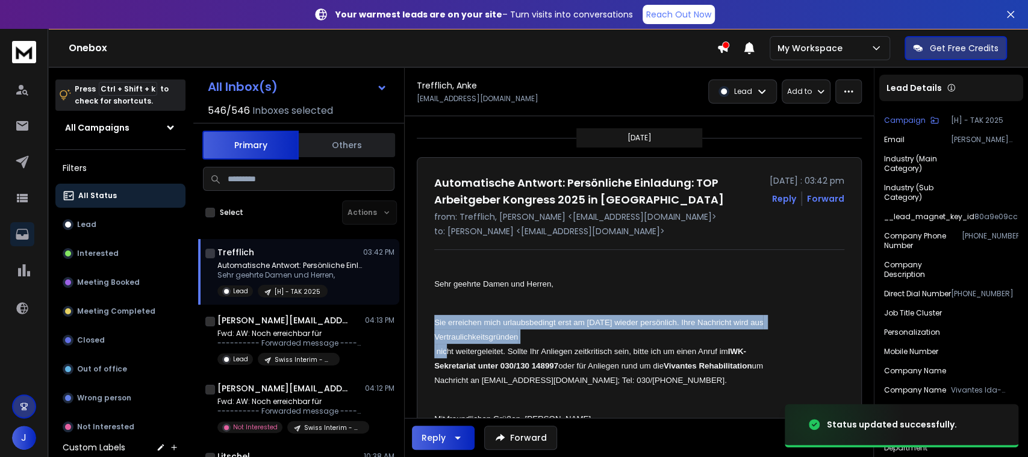
click at [450, 334] on span "Sie erreichen mich urlaubsbedingt erst am [DATE] wieder persönlich. Ihre Nachri…" at bounding box center [599, 351] width 331 height 67
click at [450, 345] on p "Sie erreichen mich urlaubsbedingt erst am [DATE] wieder persönlich. Ihre Nachri…" at bounding box center [610, 351] width 352 height 72
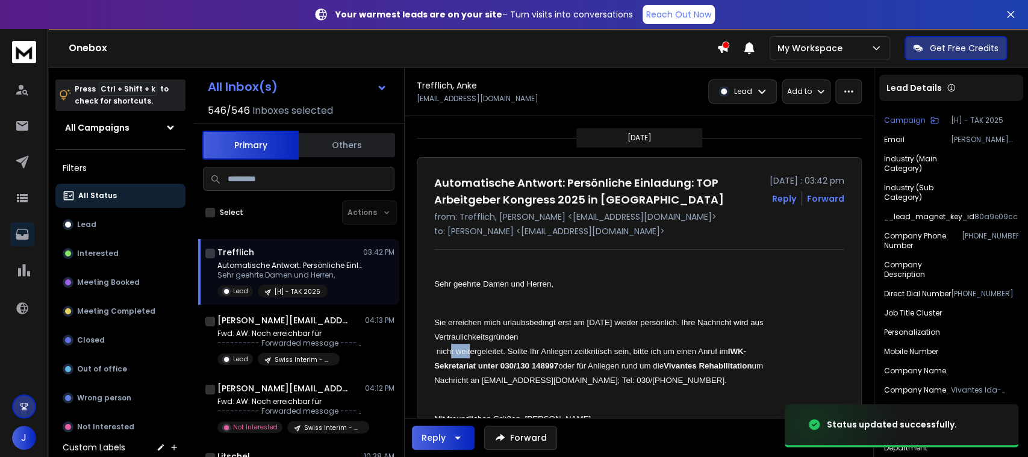
click at [450, 345] on p "Sie erreichen mich urlaubsbedingt erst am [DATE] wieder persönlich. Ihre Nachri…" at bounding box center [610, 351] width 352 height 72
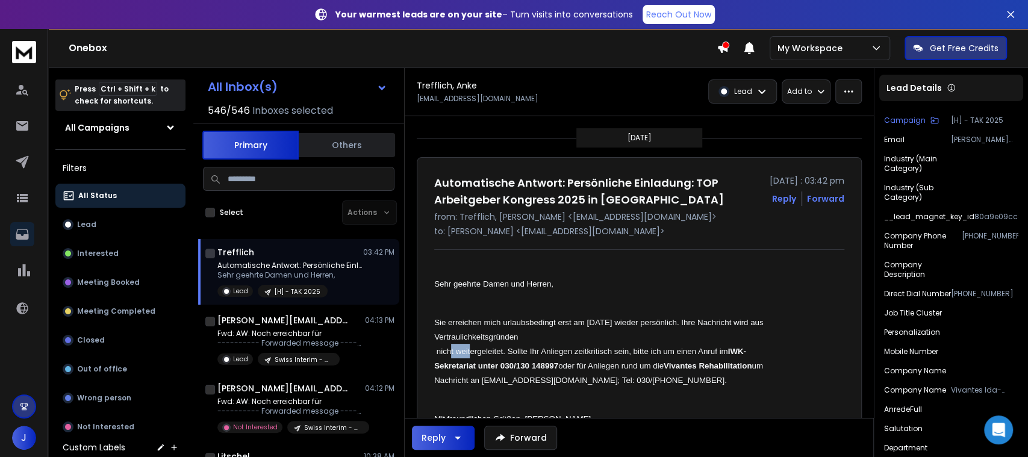
click at [450, 345] on p "Sie erreichen mich urlaubsbedingt erst am [DATE] wieder persönlich. Ihre Nachri…" at bounding box center [610, 351] width 352 height 72
click at [450, 346] on p "Sie erreichen mich urlaubsbedingt erst am [DATE] wieder persönlich. Ihre Nachri…" at bounding box center [610, 351] width 352 height 72
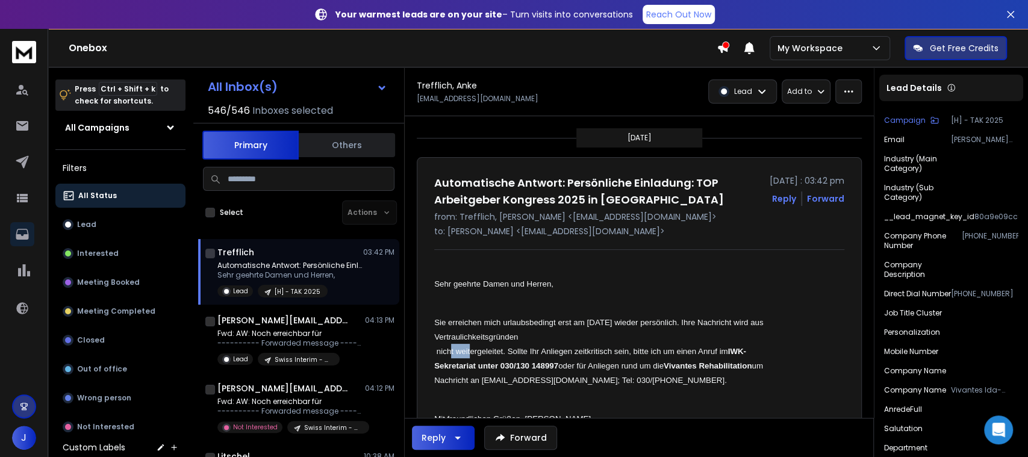
click at [450, 346] on p "Sie erreichen mich urlaubsbedingt erst am [DATE] wieder persönlich. Ihre Nachri…" at bounding box center [610, 351] width 352 height 72
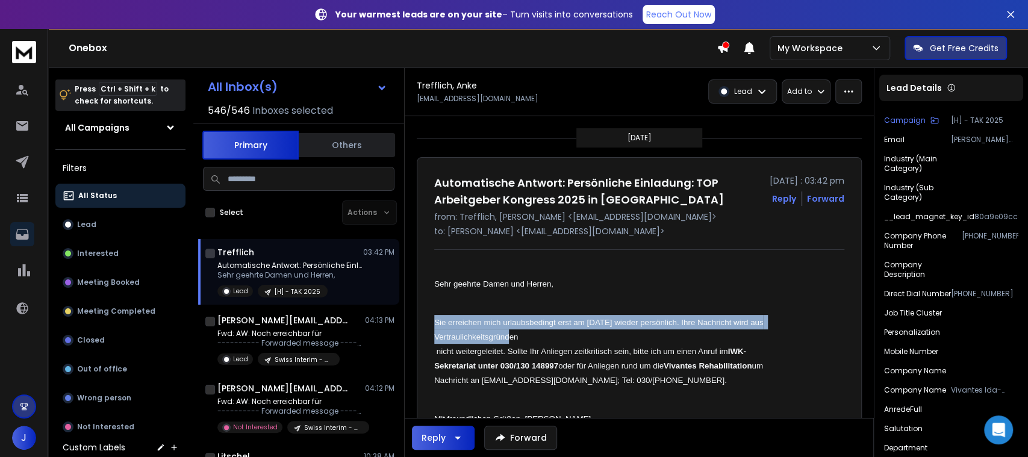
drag, startPoint x: 451, startPoint y: 327, endPoint x: 616, endPoint y: 352, distance: 167.4
drag, startPoint x: 616, startPoint y: 352, endPoint x: 635, endPoint y: 373, distance: 28.6
click at [635, 373] on p "Sie erreichen mich urlaubsbedingt erst am [DATE] wieder persönlich. Ihre Nachri…" at bounding box center [610, 351] width 352 height 72
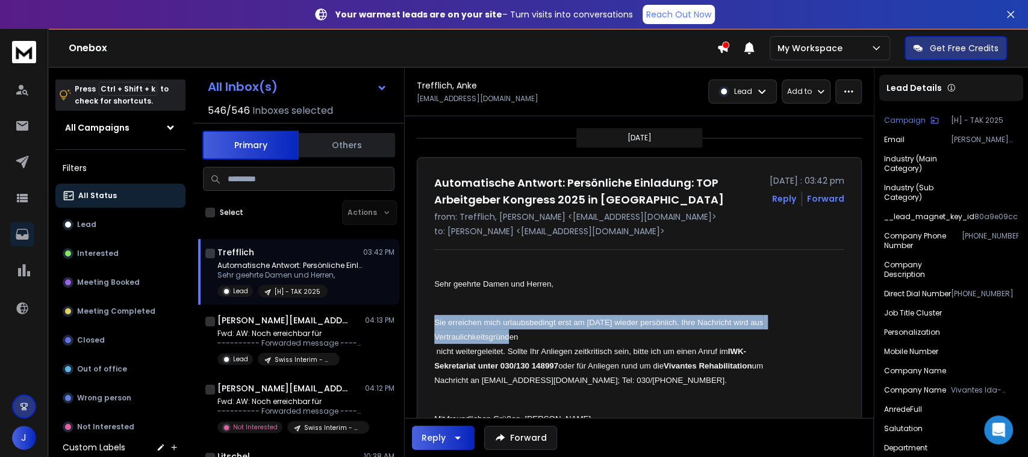
drag, startPoint x: 635, startPoint y: 377, endPoint x: 427, endPoint y: 327, distance: 213.2
copy span "Sie erreichen mich urlaubsbedingt erst am [DATE] wieder persönlich. Ihre Nachri…"
click at [750, 84] on div "Lead" at bounding box center [742, 91] width 67 height 23
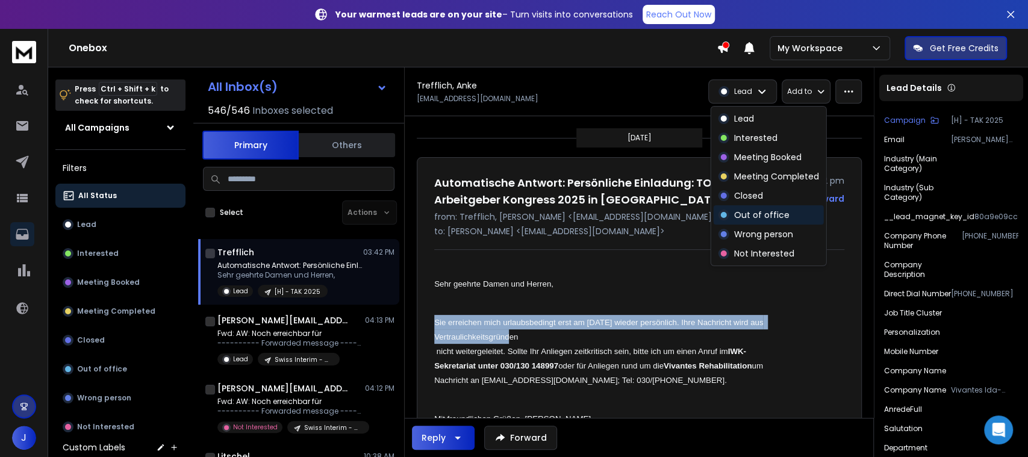
click at [744, 219] on p "Out of office" at bounding box center [761, 215] width 55 height 12
